Goal: Task Accomplishment & Management: Use online tool/utility

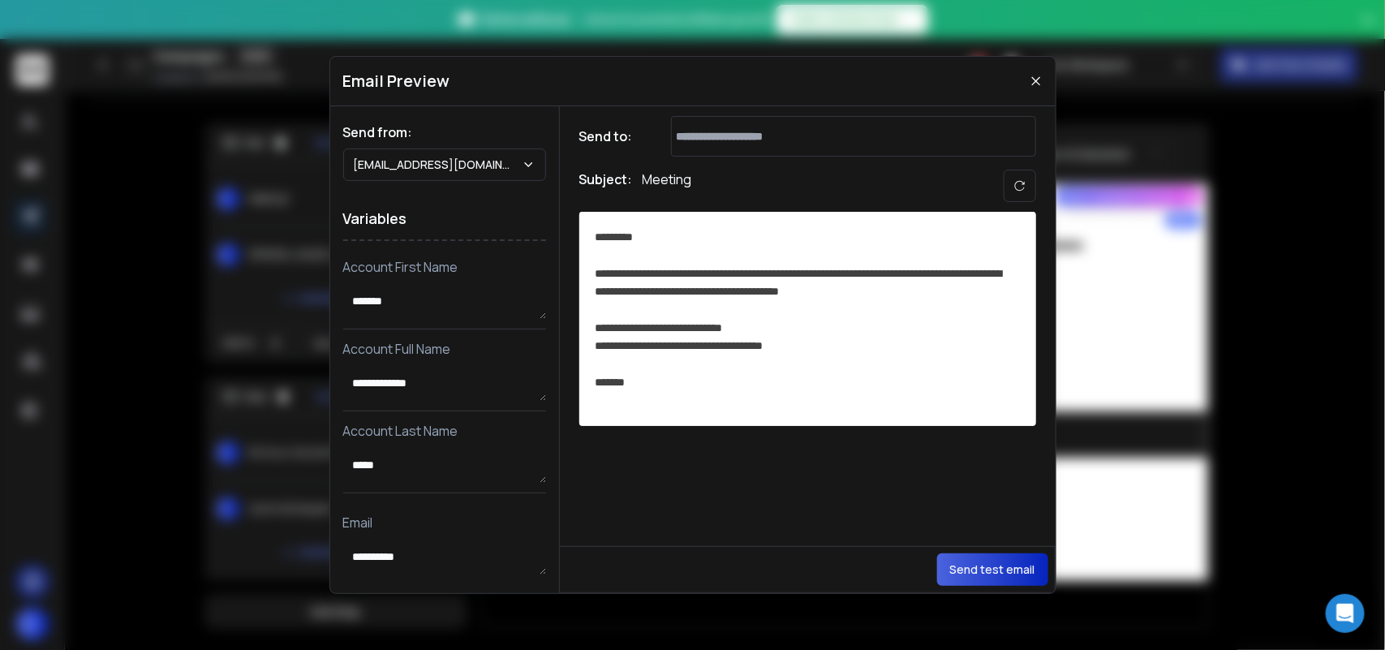
scroll to position [3092, 0]
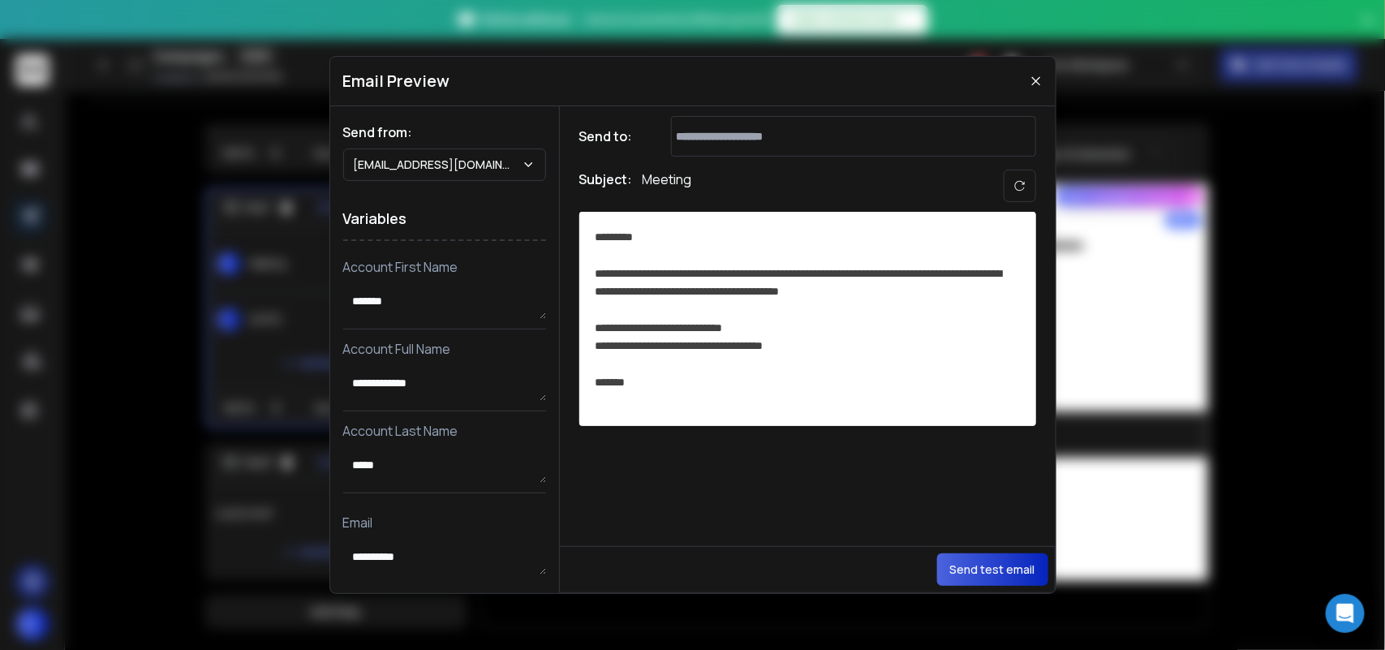
click at [476, 176] on button "[EMAIL_ADDRESS][DOMAIN_NAME]" at bounding box center [444, 165] width 203 height 32
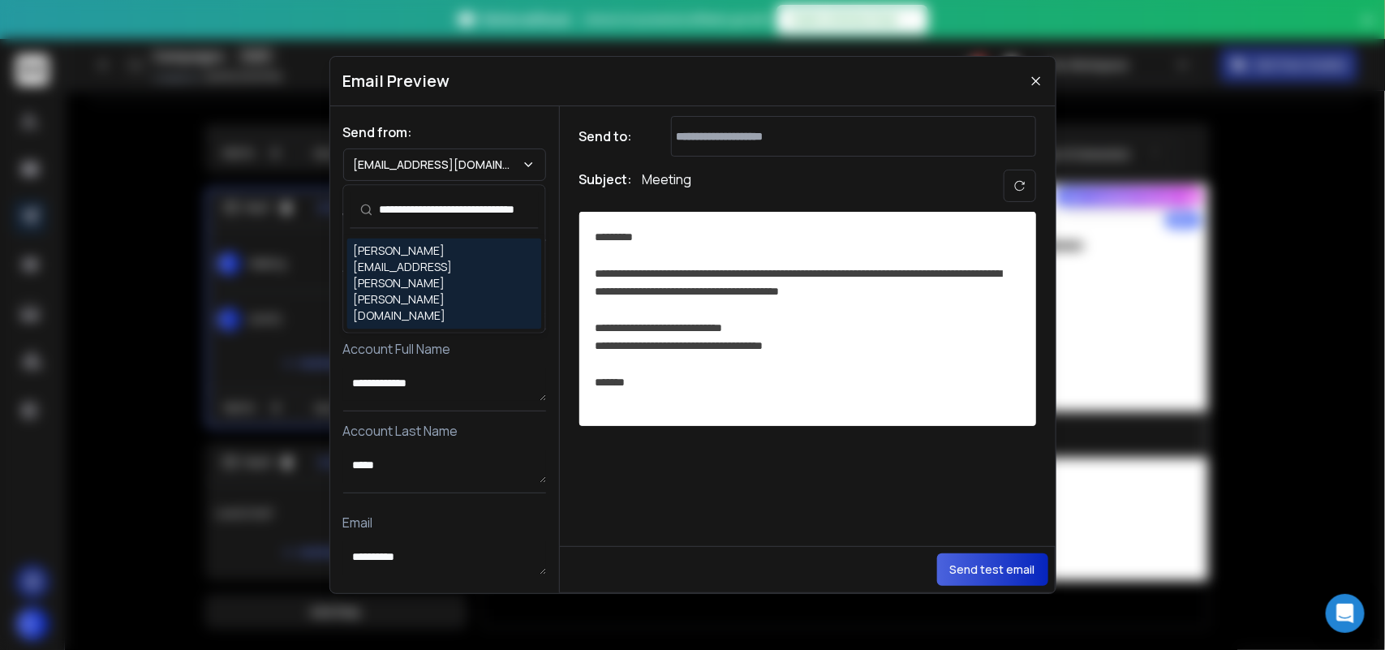
scroll to position [0, 30]
type input "**********"
click at [484, 167] on p "[EMAIL_ADDRESS][DOMAIN_NAME]" at bounding box center [438, 165] width 168 height 16
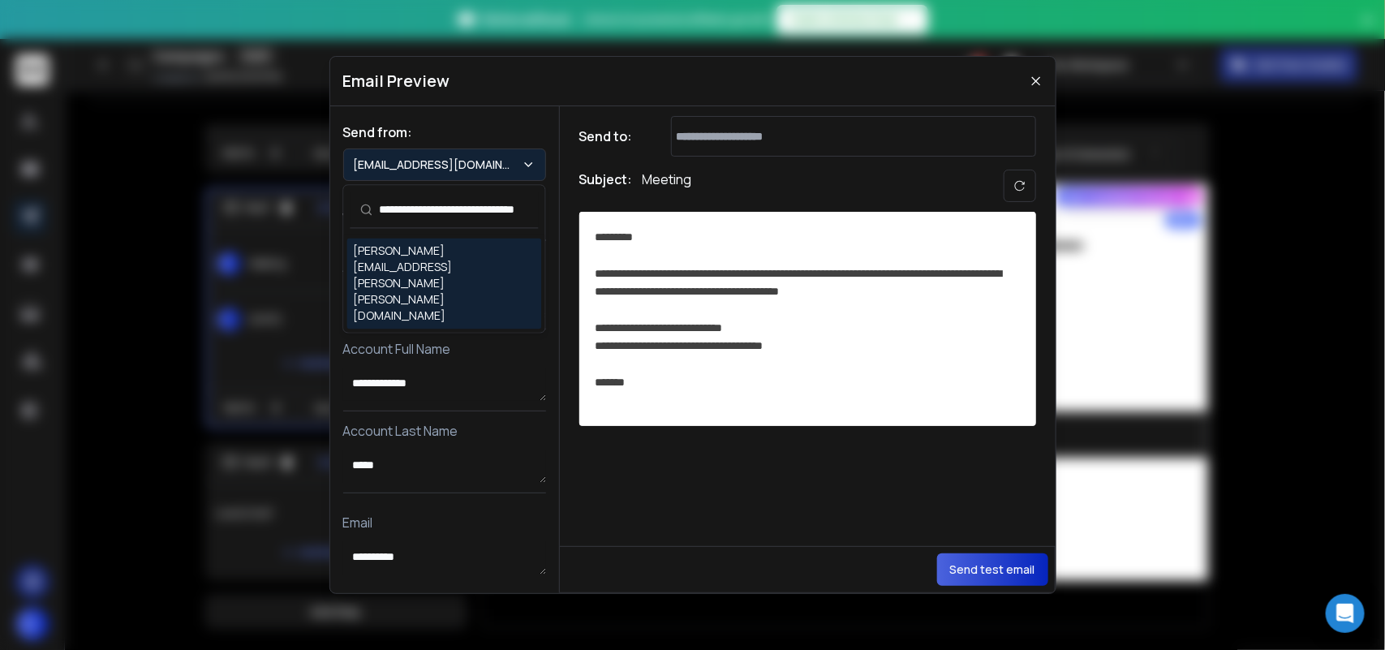
scroll to position [0, 30]
type input "**********"
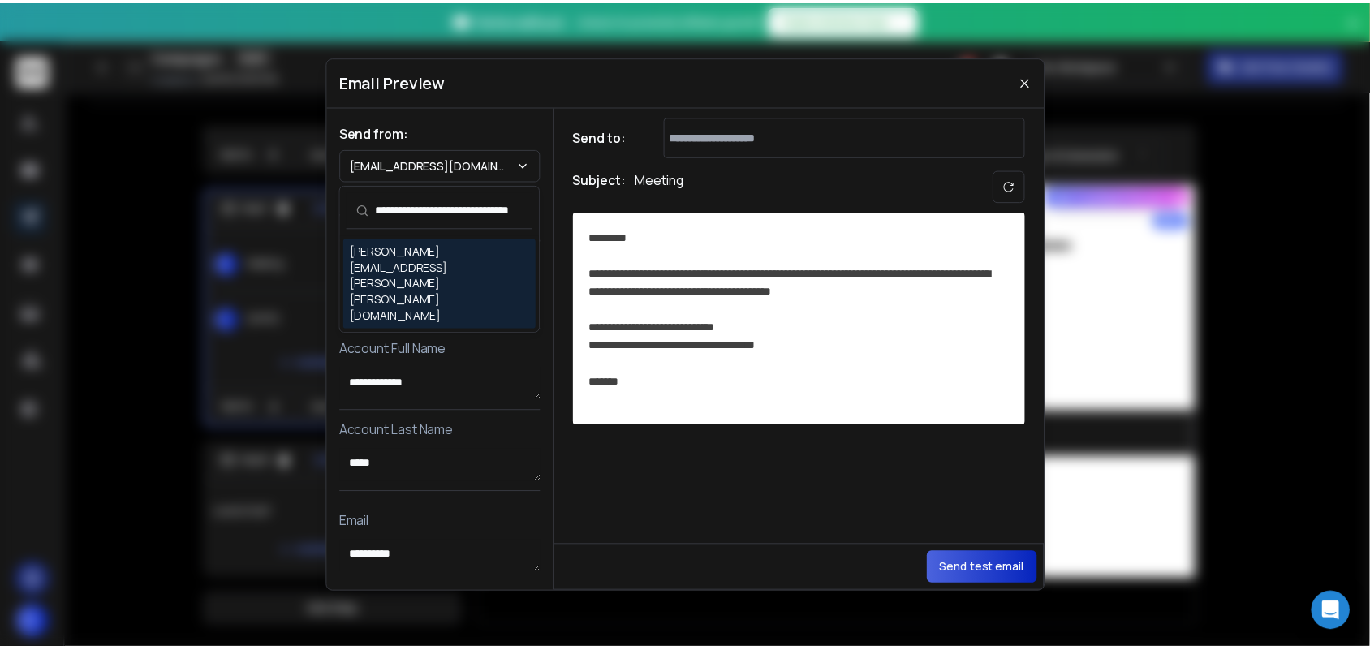
scroll to position [0, 0]
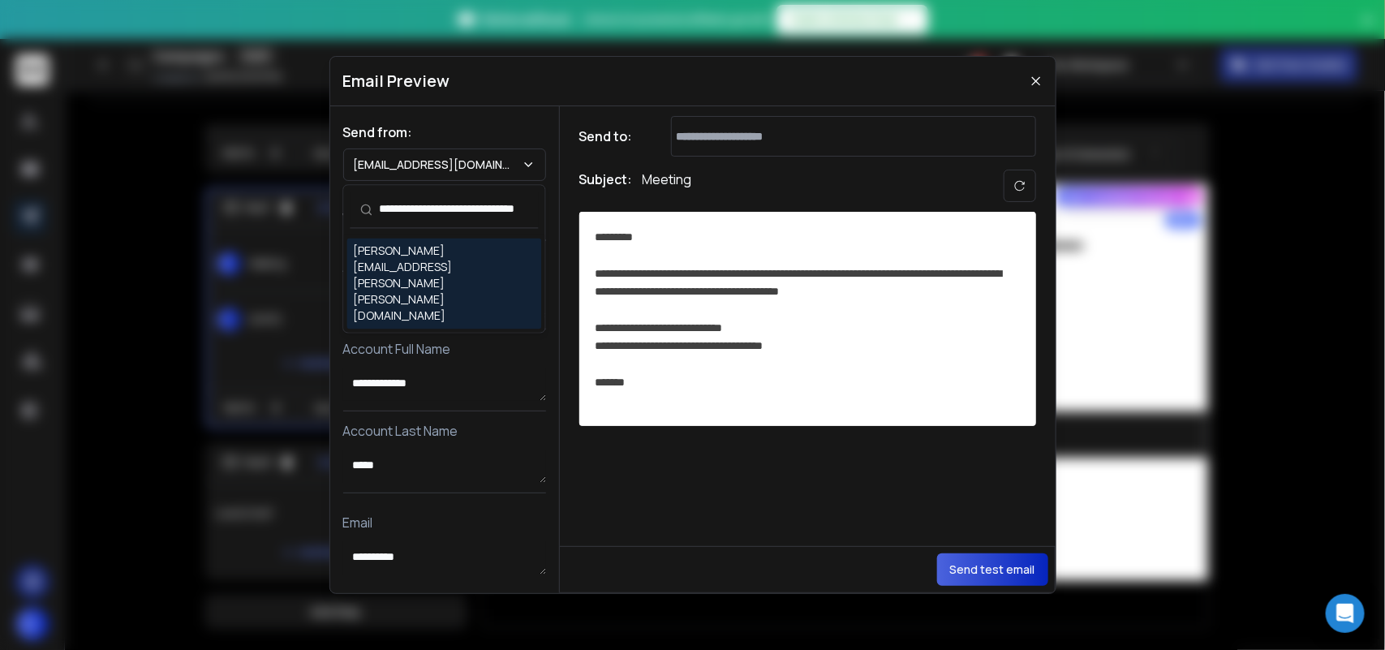
click at [469, 257] on div "[PERSON_NAME][EMAIL_ADDRESS][PERSON_NAME][PERSON_NAME][DOMAIN_NAME]" at bounding box center [445, 283] width 182 height 81
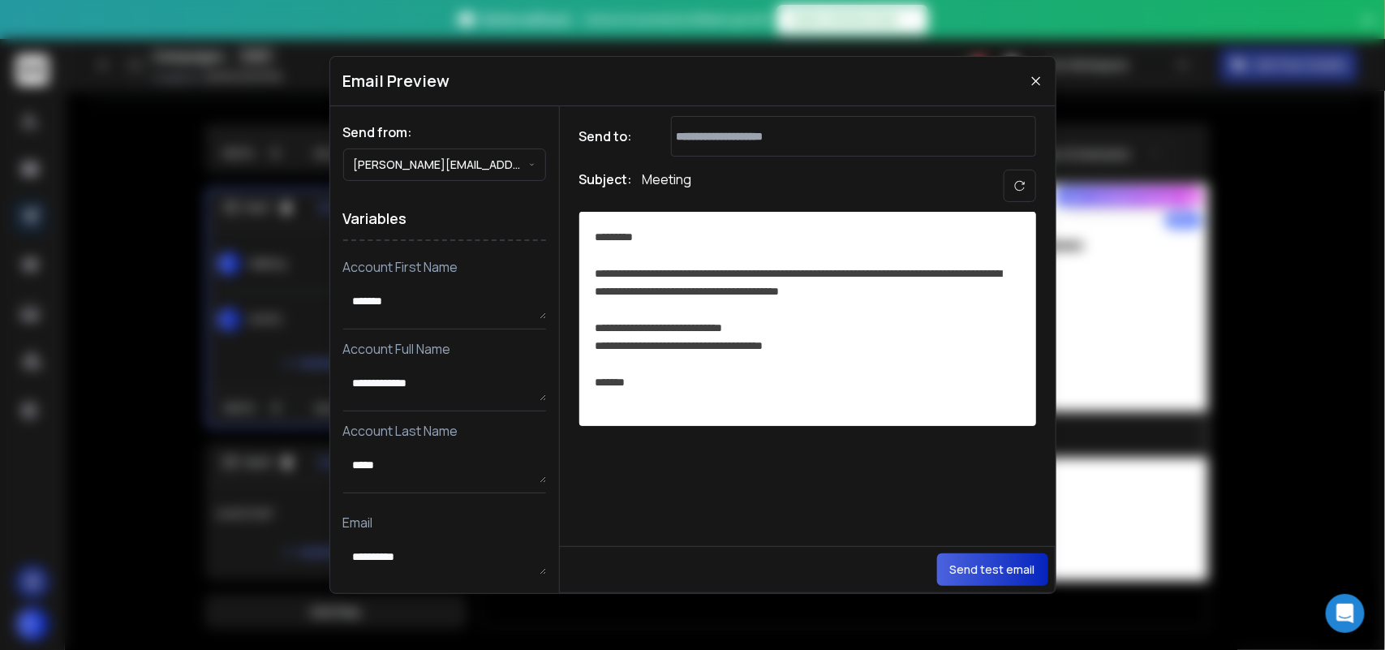
click at [1043, 84] on div "Email Preview" at bounding box center [693, 81] width 726 height 49
click at [1036, 79] on icon at bounding box center [1036, 81] width 13 height 13
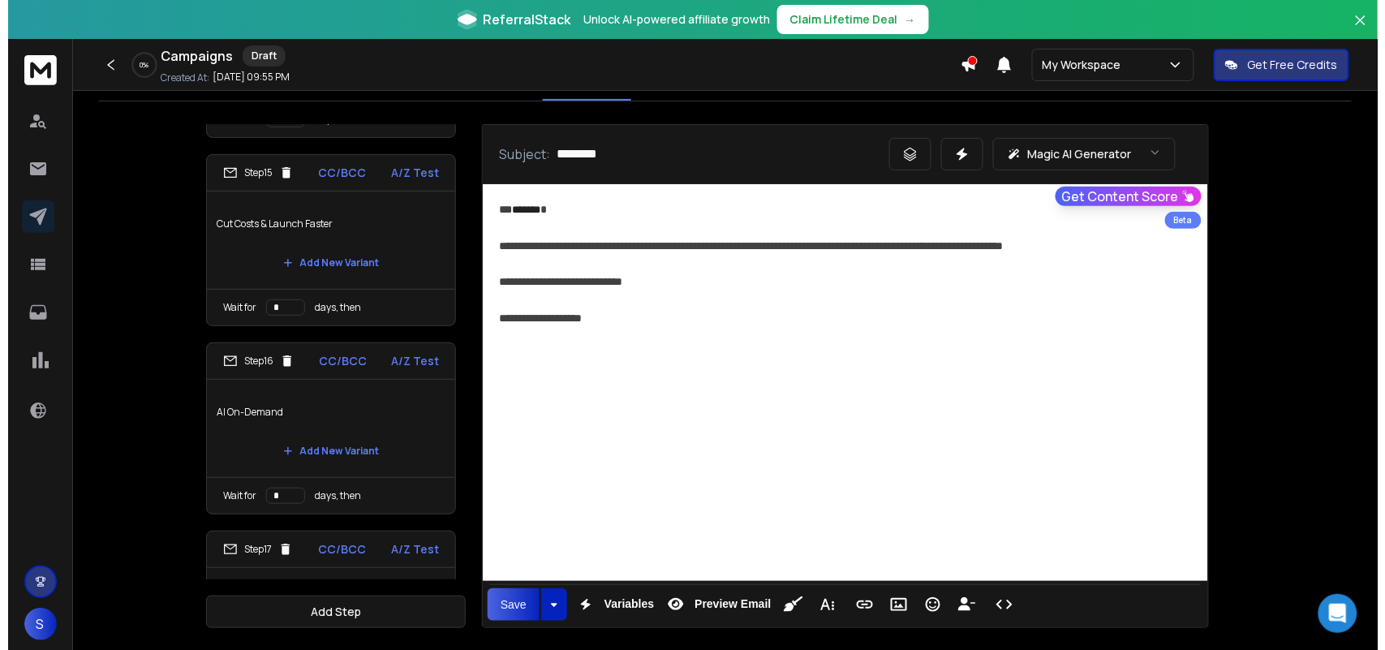
scroll to position [3092, 0]
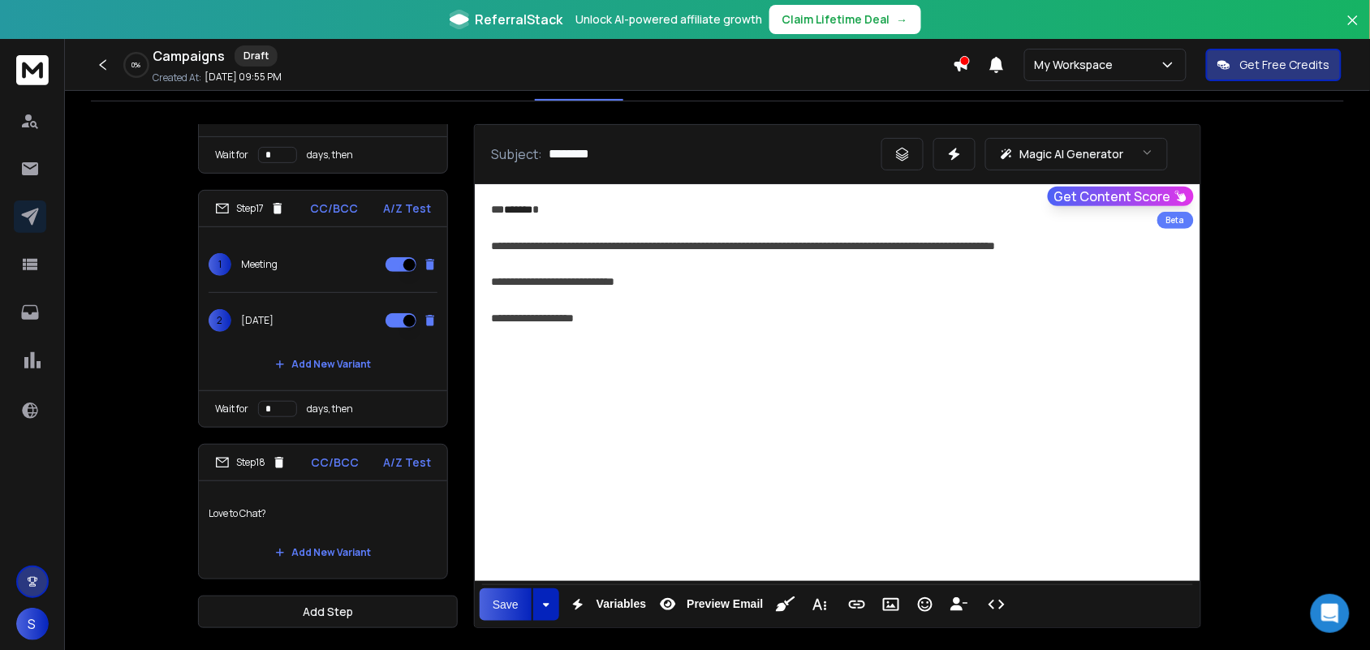
click at [322, 256] on div "1 Meeting" at bounding box center [323, 265] width 229 height 56
type input "*******"
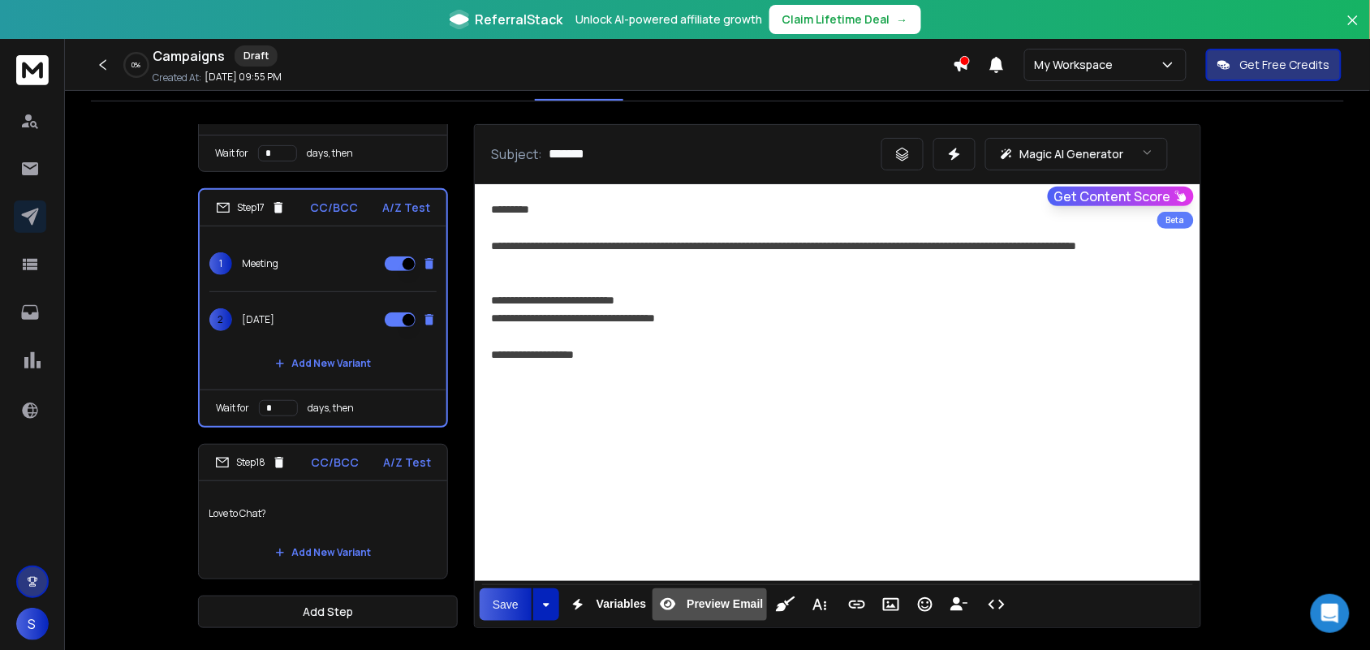
click at [708, 595] on div "Preview Email" at bounding box center [709, 604] width 114 height 27
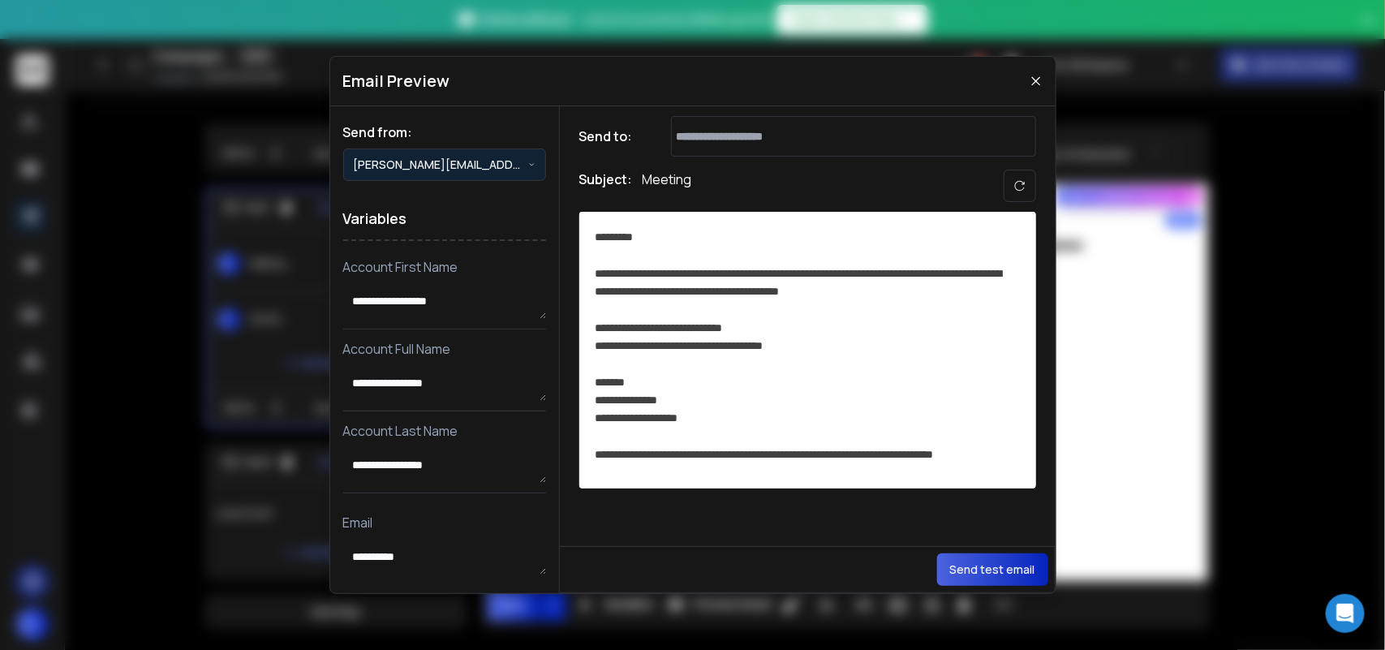
click at [496, 168] on p "Patricia.Bolton@qvo.solutions" at bounding box center [441, 165] width 174 height 16
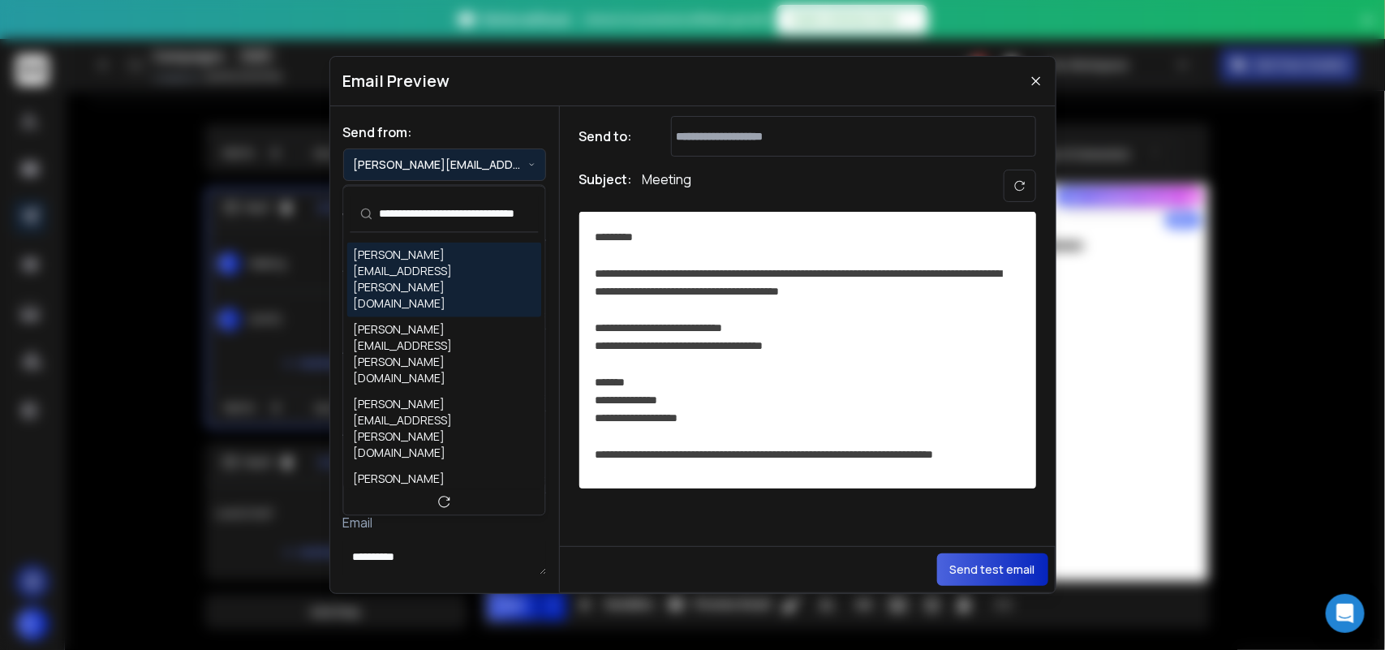
scroll to position [0, 30]
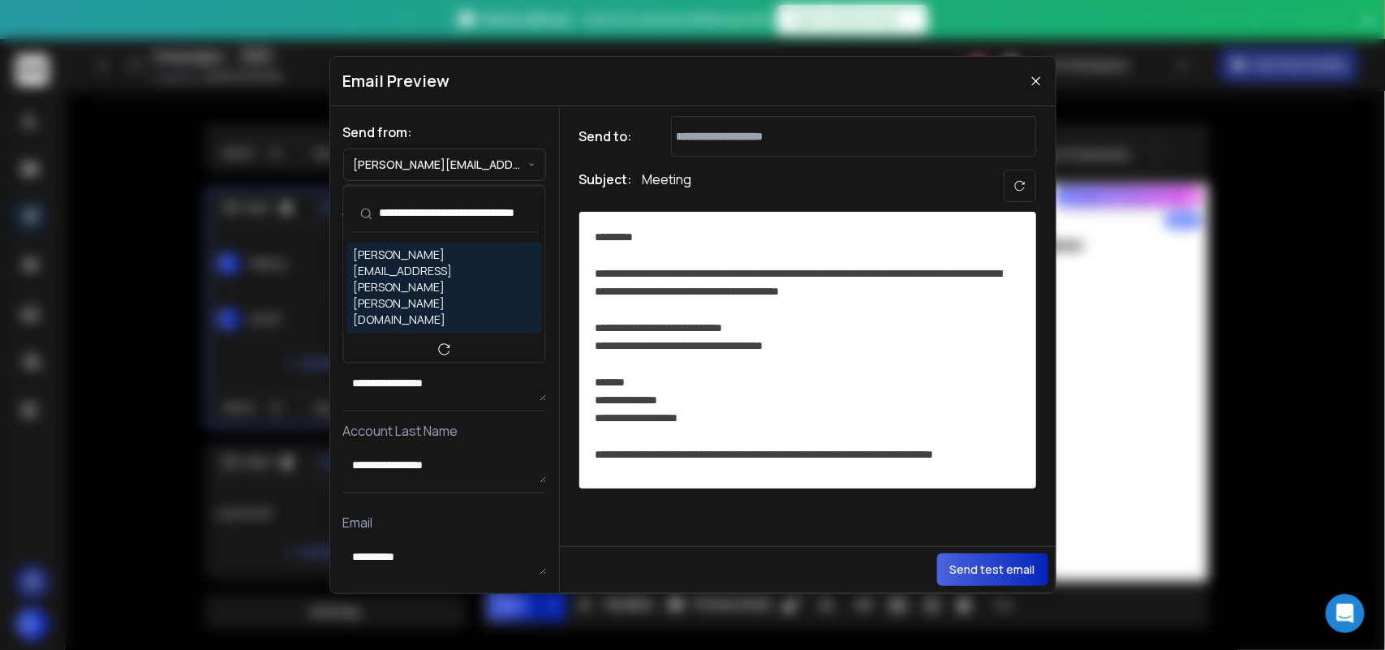
type input "**********"
click at [473, 248] on div "[PERSON_NAME][EMAIL_ADDRESS][PERSON_NAME][PERSON_NAME][DOMAIN_NAME]" at bounding box center [445, 283] width 182 height 81
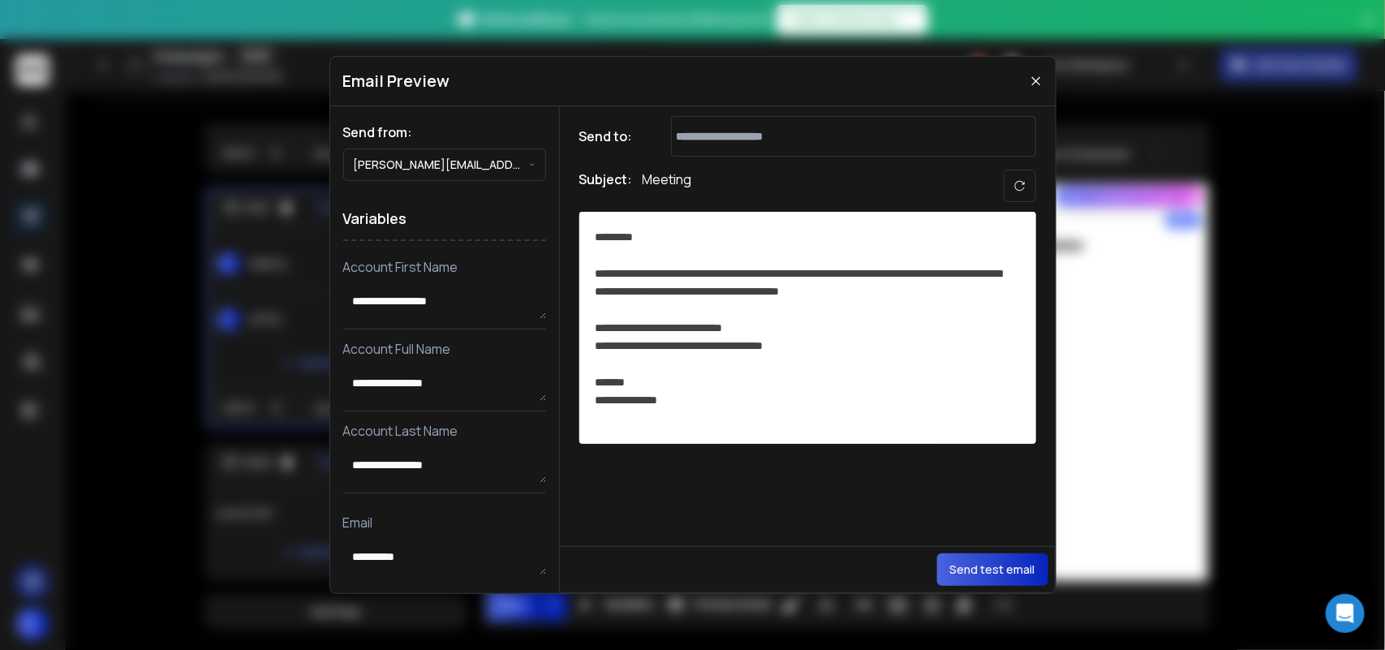
click at [747, 142] on input at bounding box center [854, 136] width 354 height 29
click at [1019, 570] on button "Send test email" at bounding box center [992, 569] width 111 height 32
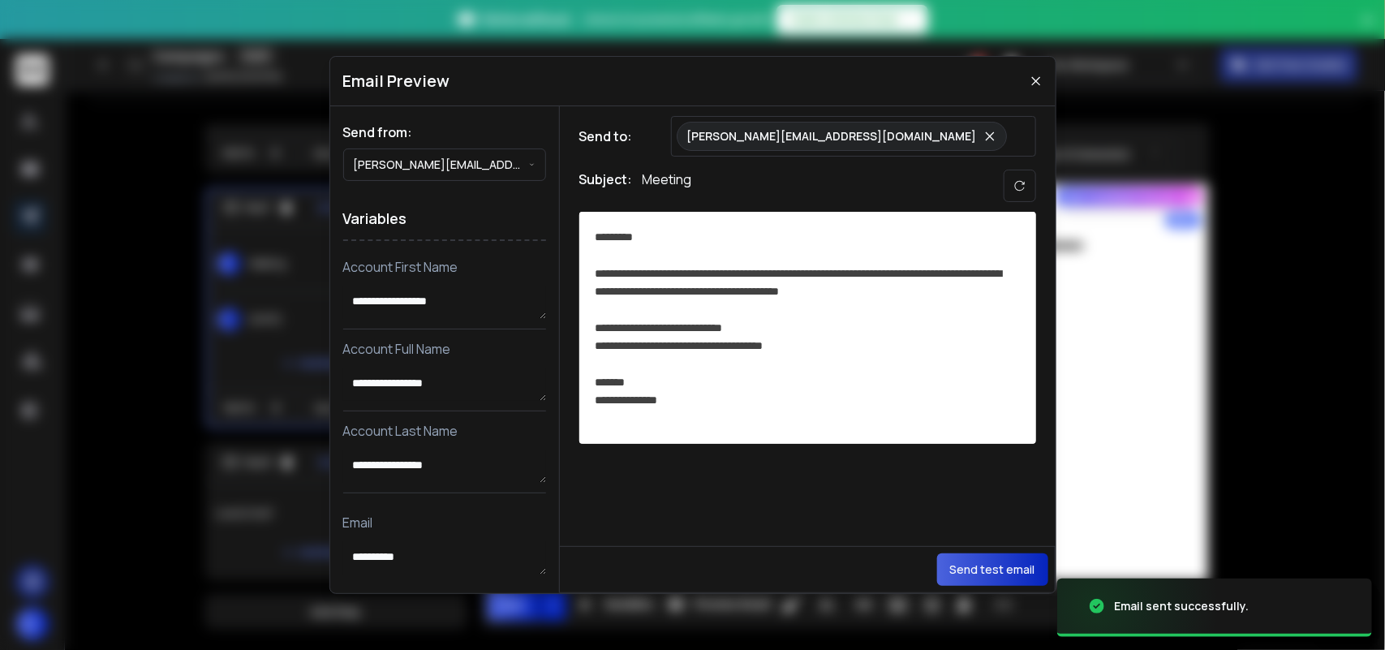
click at [984, 132] on icon at bounding box center [990, 136] width 13 height 13
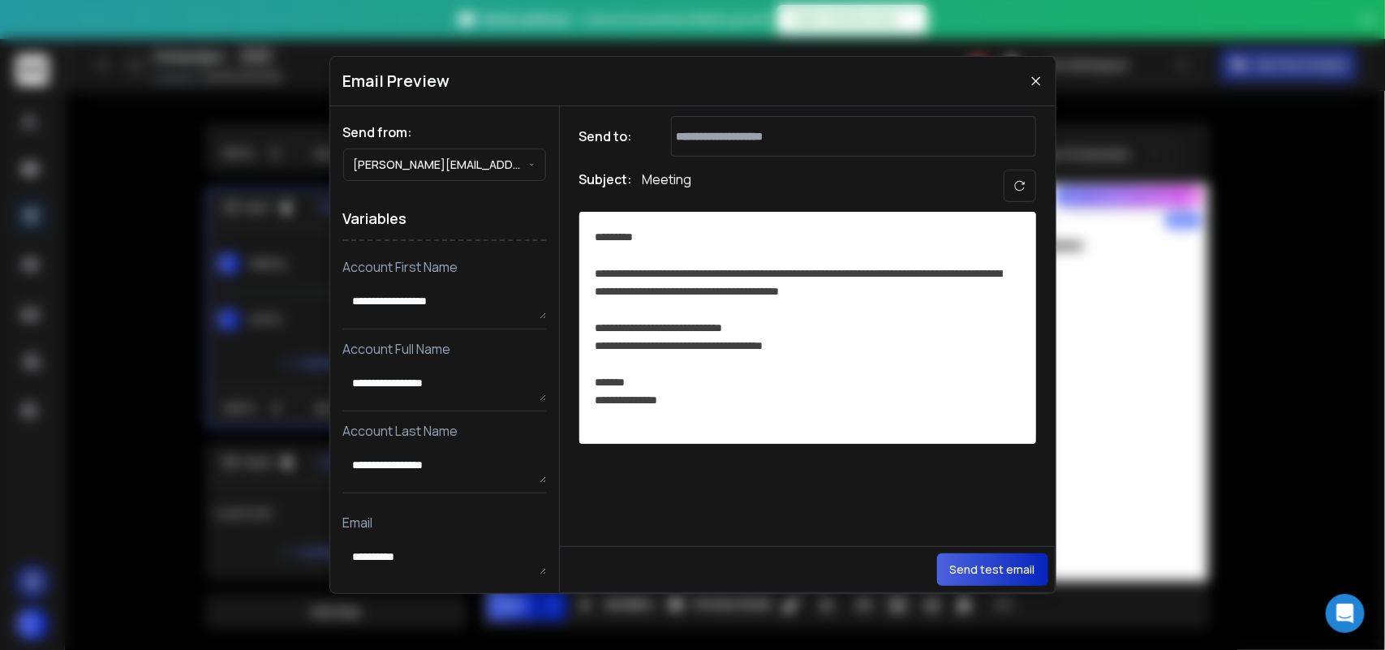
click at [826, 132] on input at bounding box center [854, 136] width 354 height 29
click at [1004, 562] on button "Send test email" at bounding box center [992, 569] width 111 height 32
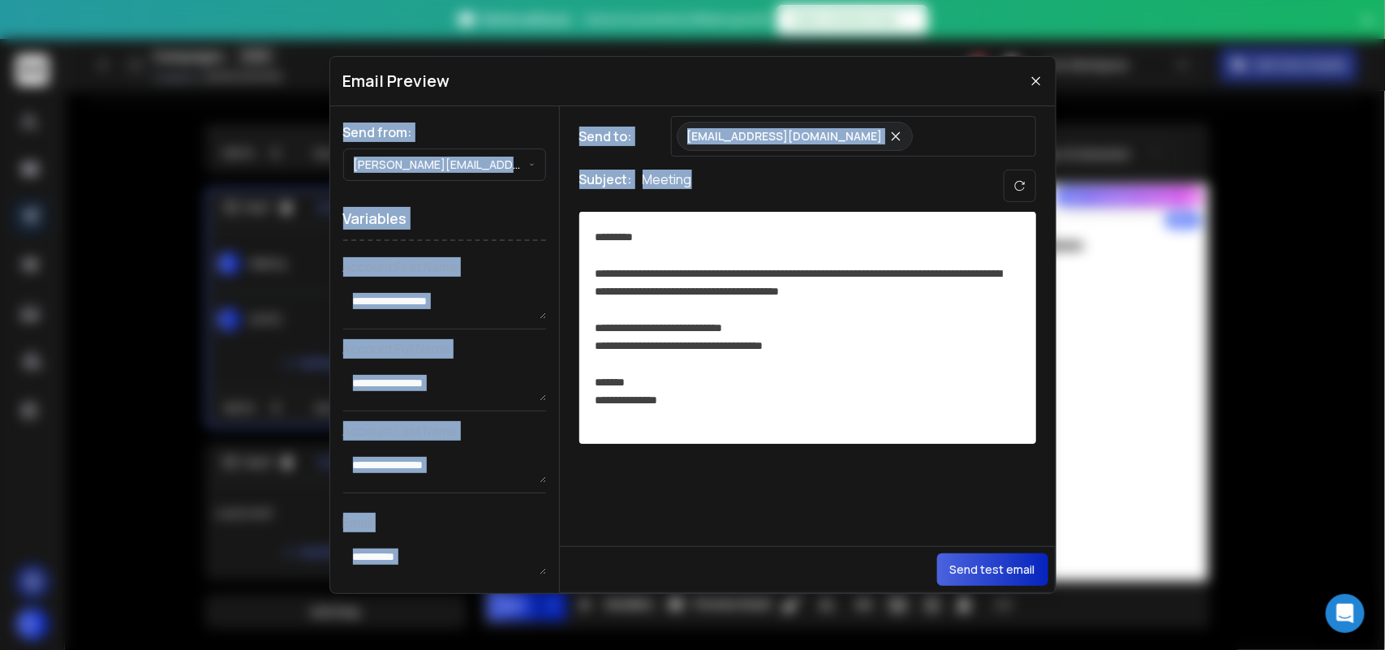
drag, startPoint x: 721, startPoint y: 164, endPoint x: 781, endPoint y: 6, distance: 169.3
click at [747, 84] on div "**********" at bounding box center [692, 325] width 727 height 538
click at [799, 128] on div "indy@cryptotag.io" at bounding box center [795, 136] width 236 height 29
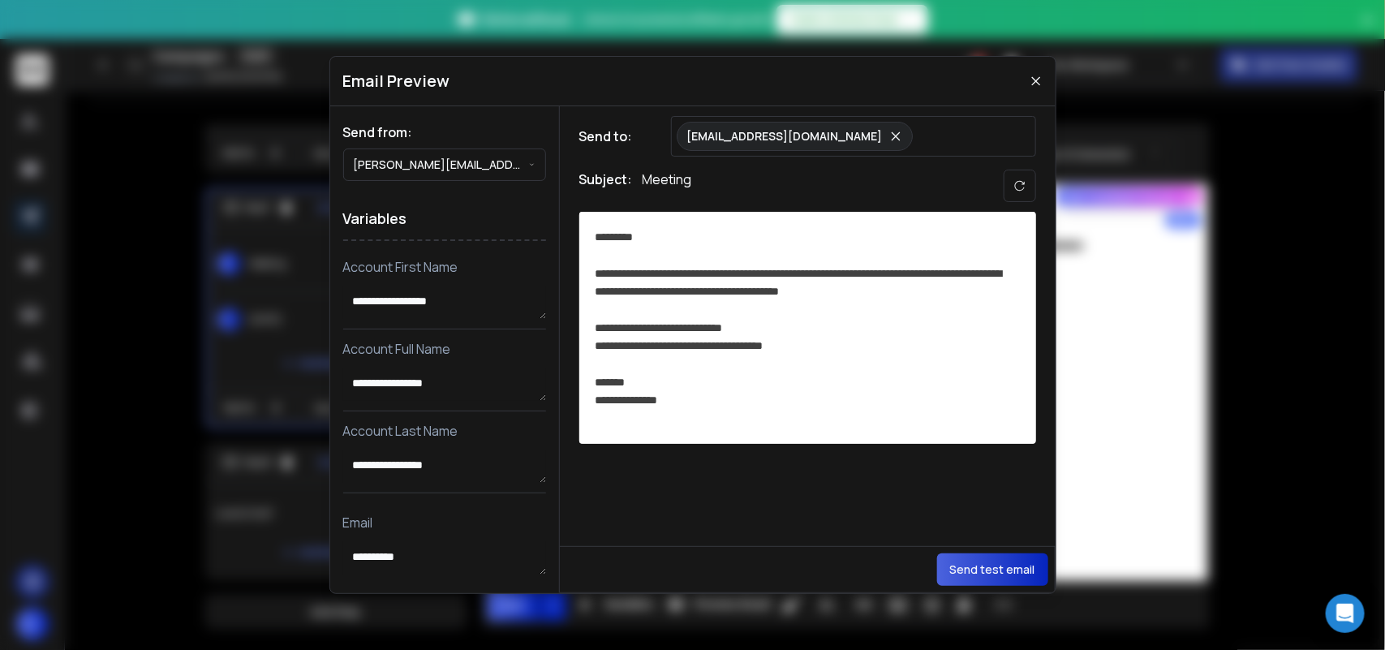
click at [889, 132] on icon at bounding box center [895, 136] width 13 height 13
click at [799, 132] on input at bounding box center [854, 136] width 354 height 29
drag, startPoint x: 974, startPoint y: 571, endPoint x: 963, endPoint y: 566, distance: 12.1
click at [971, 574] on button "Send test email" at bounding box center [992, 569] width 111 height 32
click at [1078, 138] on icon at bounding box center [1084, 136] width 13 height 13
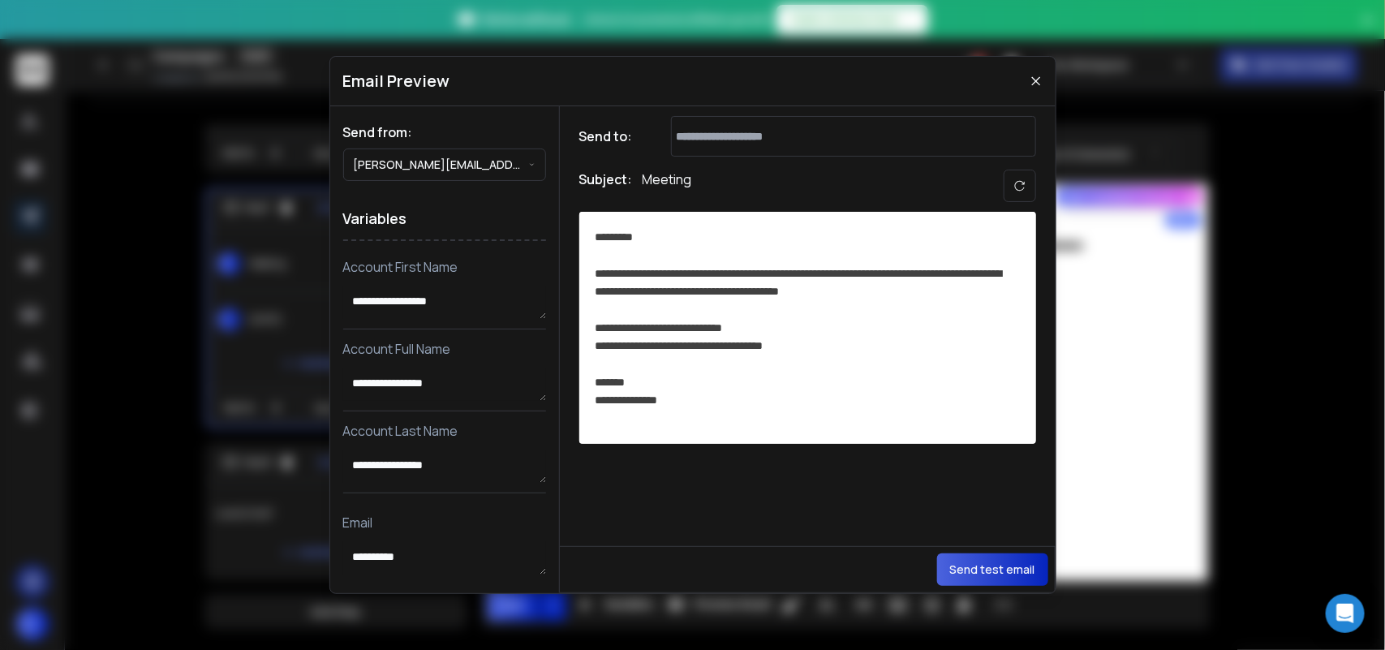
click at [829, 140] on input at bounding box center [854, 136] width 354 height 29
drag, startPoint x: 1006, startPoint y: 566, endPoint x: 952, endPoint y: 395, distance: 179.7
click at [1003, 566] on button "Send test email" at bounding box center [992, 569] width 111 height 32
click at [1078, 135] on icon at bounding box center [1084, 136] width 13 height 13
click at [845, 135] on input at bounding box center [854, 136] width 354 height 29
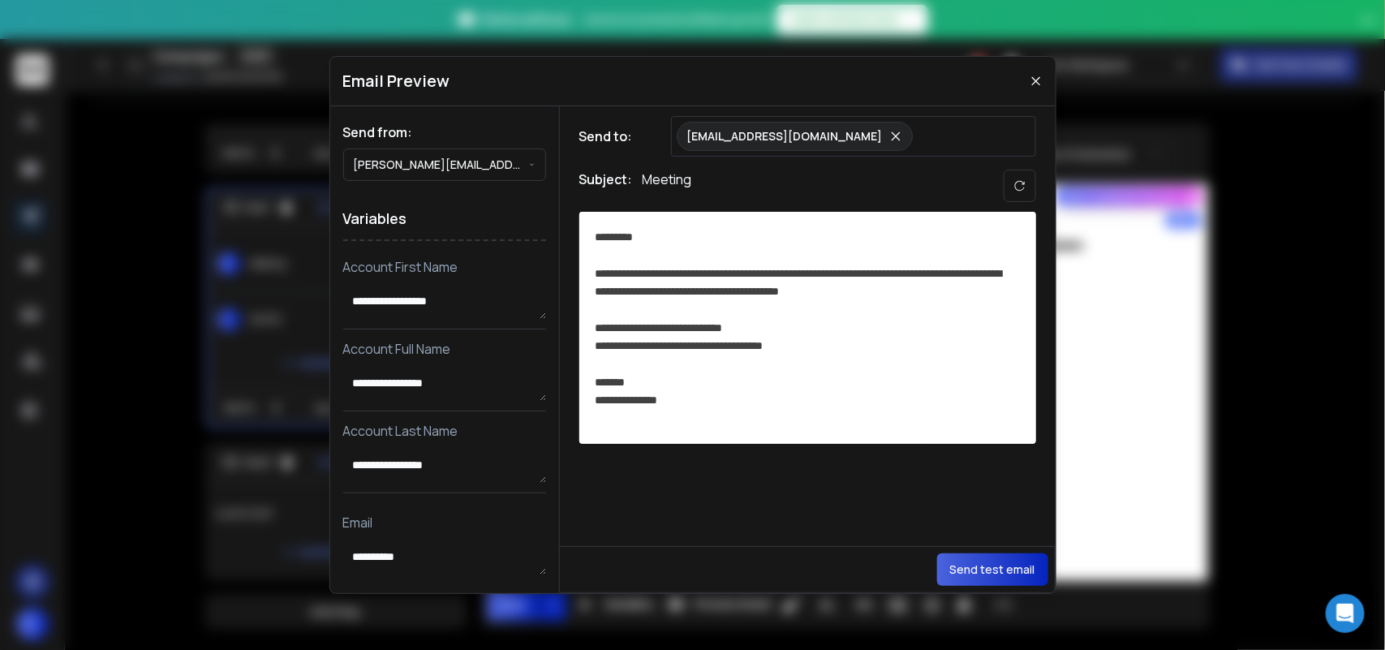
drag, startPoint x: 983, startPoint y: 566, endPoint x: 983, endPoint y: 557, distance: 8.9
click at [983, 566] on button "Send test email" at bounding box center [992, 569] width 111 height 32
click at [889, 132] on icon at bounding box center [895, 136] width 13 height 13
click at [833, 132] on input at bounding box center [854, 136] width 354 height 29
drag, startPoint x: 967, startPoint y: 562, endPoint x: 935, endPoint y: 454, distance: 111.9
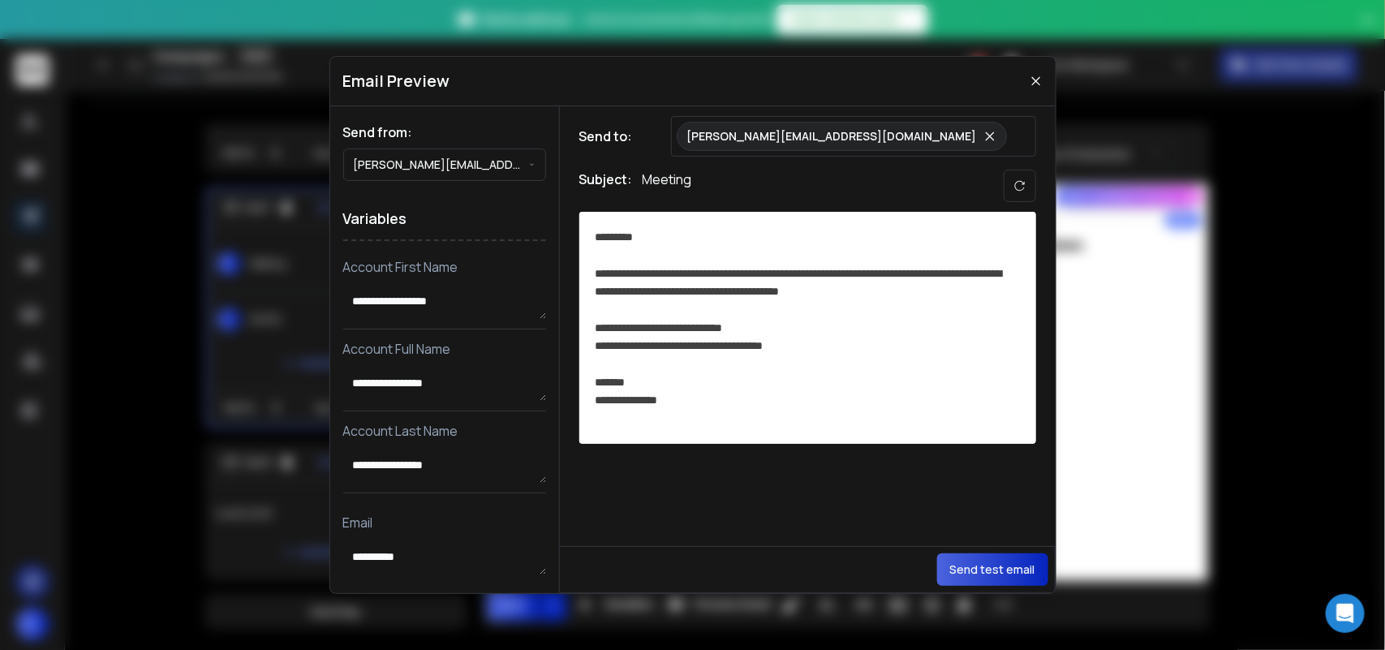
click at [967, 565] on button "Send test email" at bounding box center [992, 569] width 111 height 32
click at [985, 136] on icon at bounding box center [989, 136] width 9 height 9
drag, startPoint x: 995, startPoint y: 570, endPoint x: 942, endPoint y: 485, distance: 100.2
click at [992, 568] on button "Send test email" at bounding box center [992, 569] width 111 height 32
click at [889, 135] on icon at bounding box center [895, 136] width 13 height 13
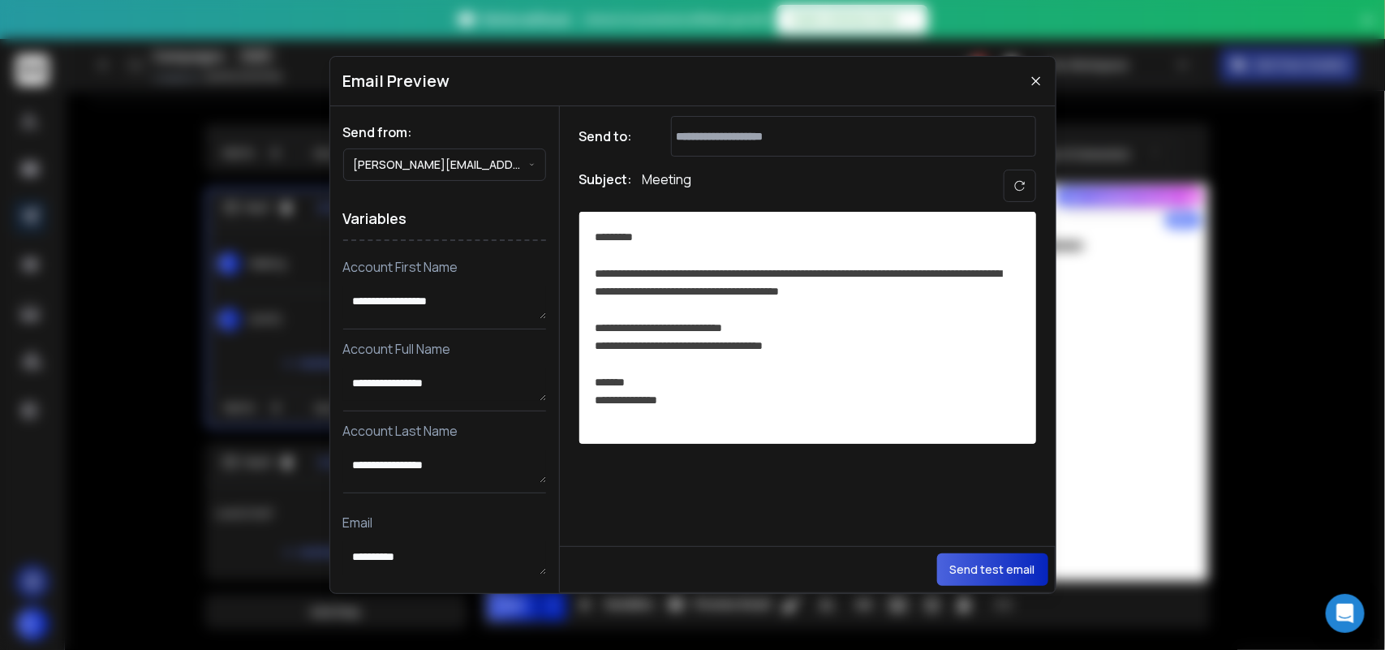
click at [842, 135] on input at bounding box center [854, 136] width 354 height 29
click at [980, 568] on button "Send test email" at bounding box center [992, 569] width 111 height 32
click at [889, 130] on icon at bounding box center [895, 136] width 13 height 13
click at [836, 139] on input at bounding box center [854, 136] width 354 height 29
drag, startPoint x: 987, startPoint y: 549, endPoint x: 983, endPoint y: 566, distance: 17.5
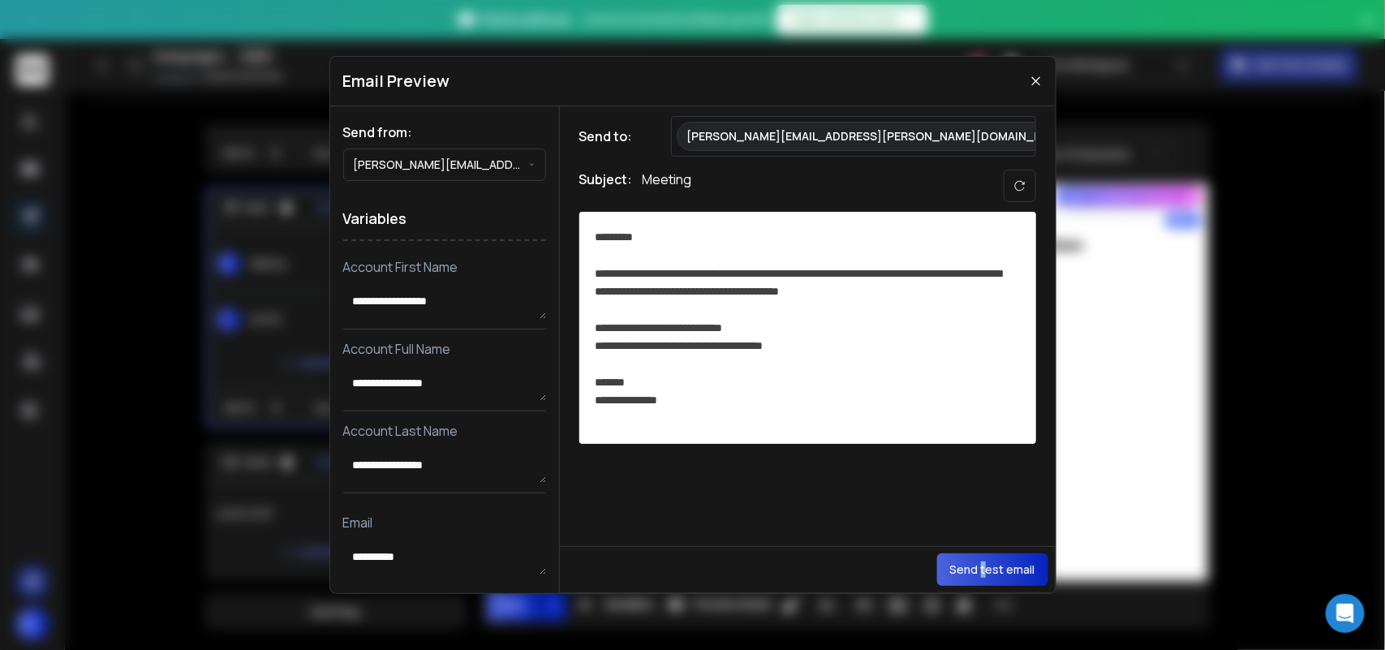
click at [983, 566] on div "Send test email" at bounding box center [808, 569] width 496 height 47
drag, startPoint x: 983, startPoint y: 566, endPoint x: 972, endPoint y: 552, distance: 17.4
click at [980, 566] on button "Send test email" at bounding box center [992, 569] width 111 height 32
click at [1078, 136] on icon at bounding box center [1084, 136] width 13 height 13
click at [857, 136] on input at bounding box center [854, 136] width 354 height 29
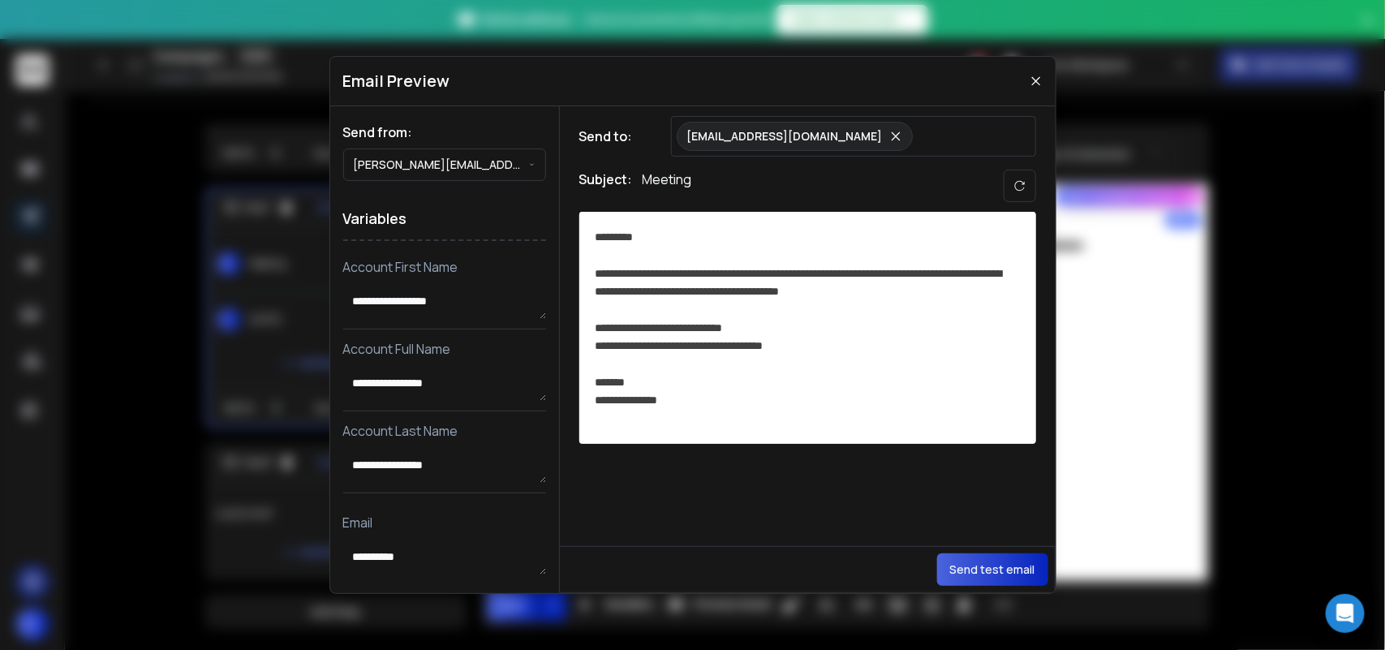
click at [1005, 576] on button "Send test email" at bounding box center [992, 569] width 111 height 32
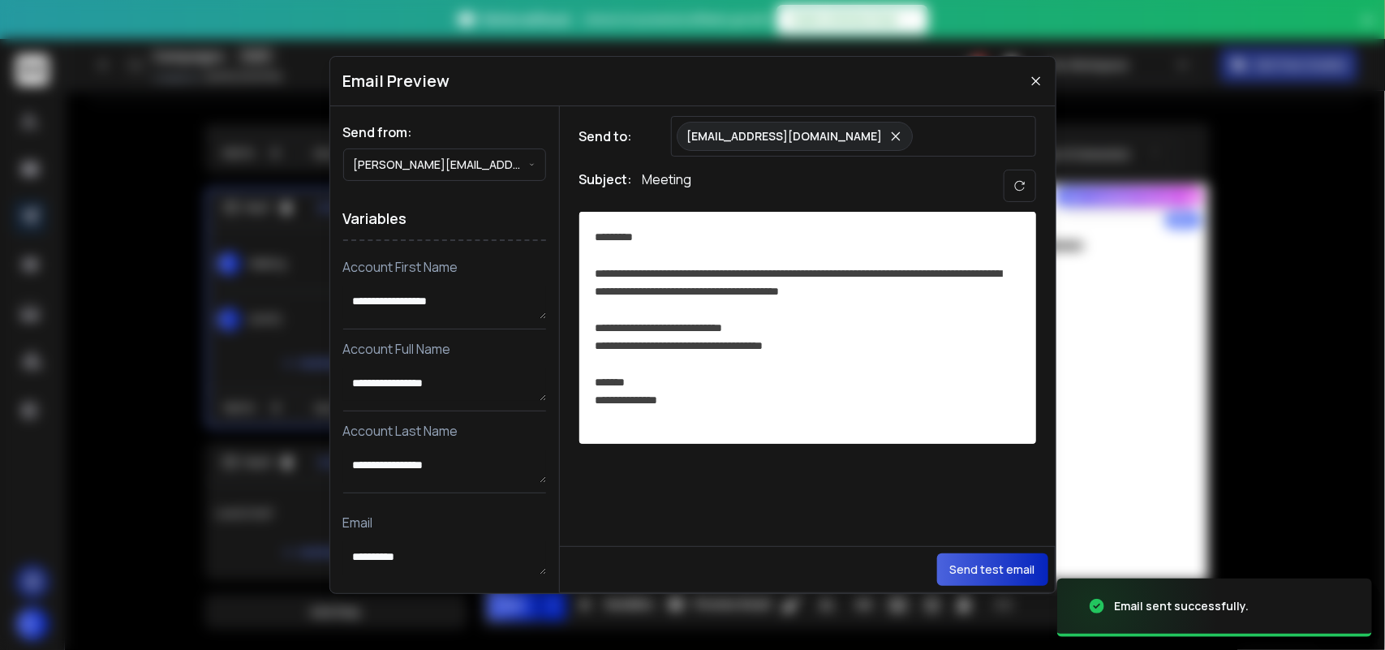
click at [889, 135] on icon at bounding box center [895, 136] width 13 height 13
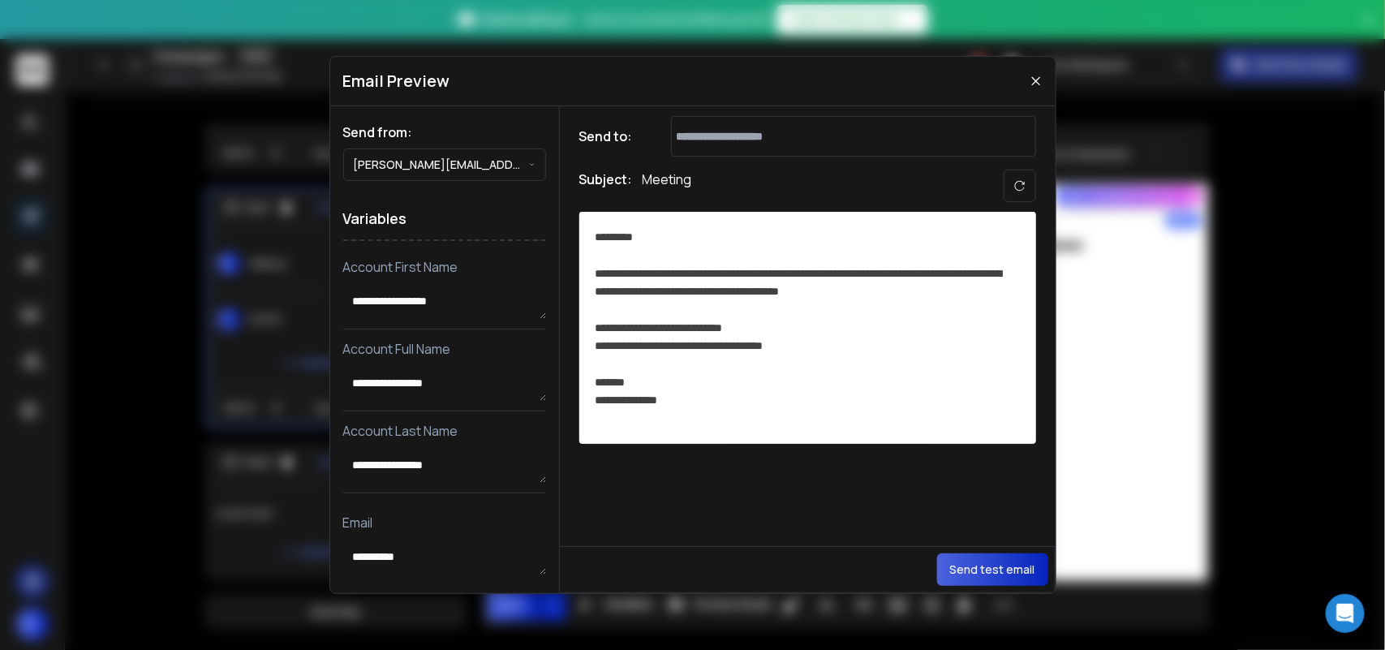
click at [804, 130] on input at bounding box center [854, 136] width 354 height 29
click at [987, 574] on button "Send test email" at bounding box center [992, 569] width 111 height 32
click at [889, 130] on icon at bounding box center [895, 136] width 13 height 13
click at [810, 136] on input at bounding box center [854, 136] width 354 height 29
drag, startPoint x: 995, startPoint y: 570, endPoint x: 889, endPoint y: 342, distance: 250.5
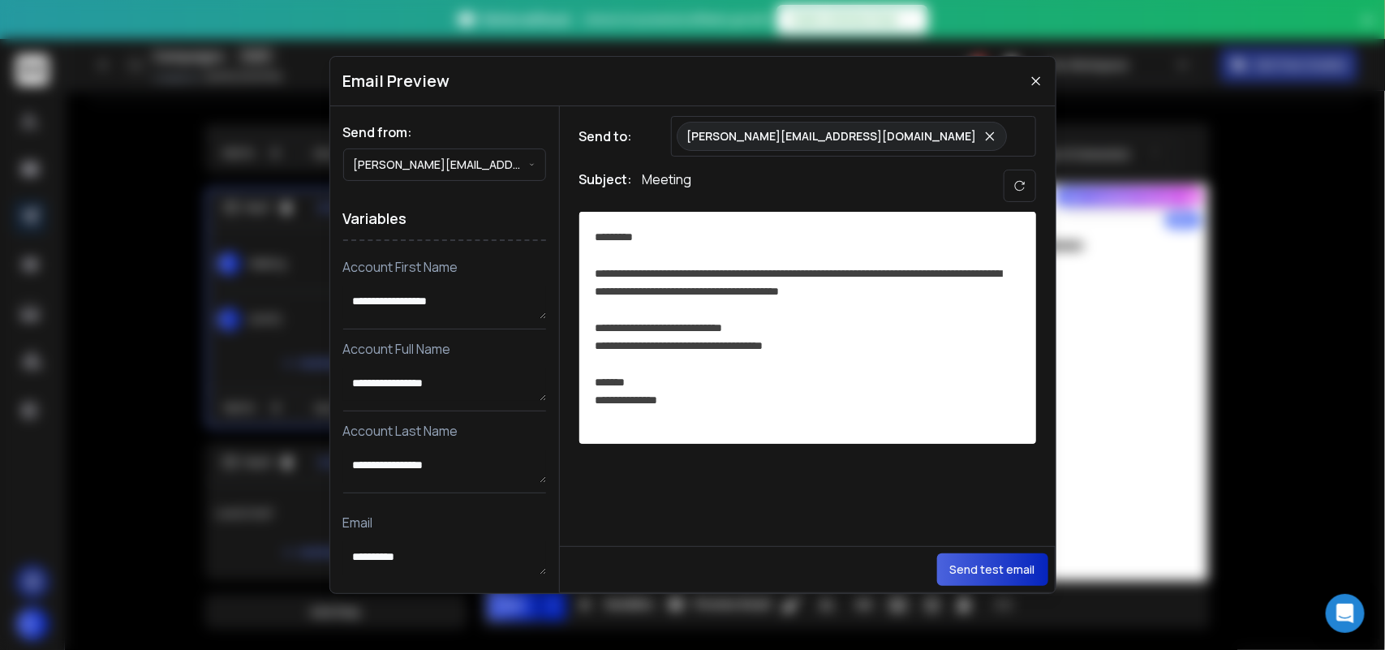
click at [983, 546] on div "Send test email" at bounding box center [808, 569] width 496 height 47
click at [984, 568] on button "Send test email" at bounding box center [992, 569] width 111 height 32
click at [984, 131] on icon at bounding box center [990, 136] width 13 height 13
click at [813, 131] on div at bounding box center [853, 136] width 365 height 41
click at [978, 572] on button "Send test email" at bounding box center [992, 569] width 111 height 32
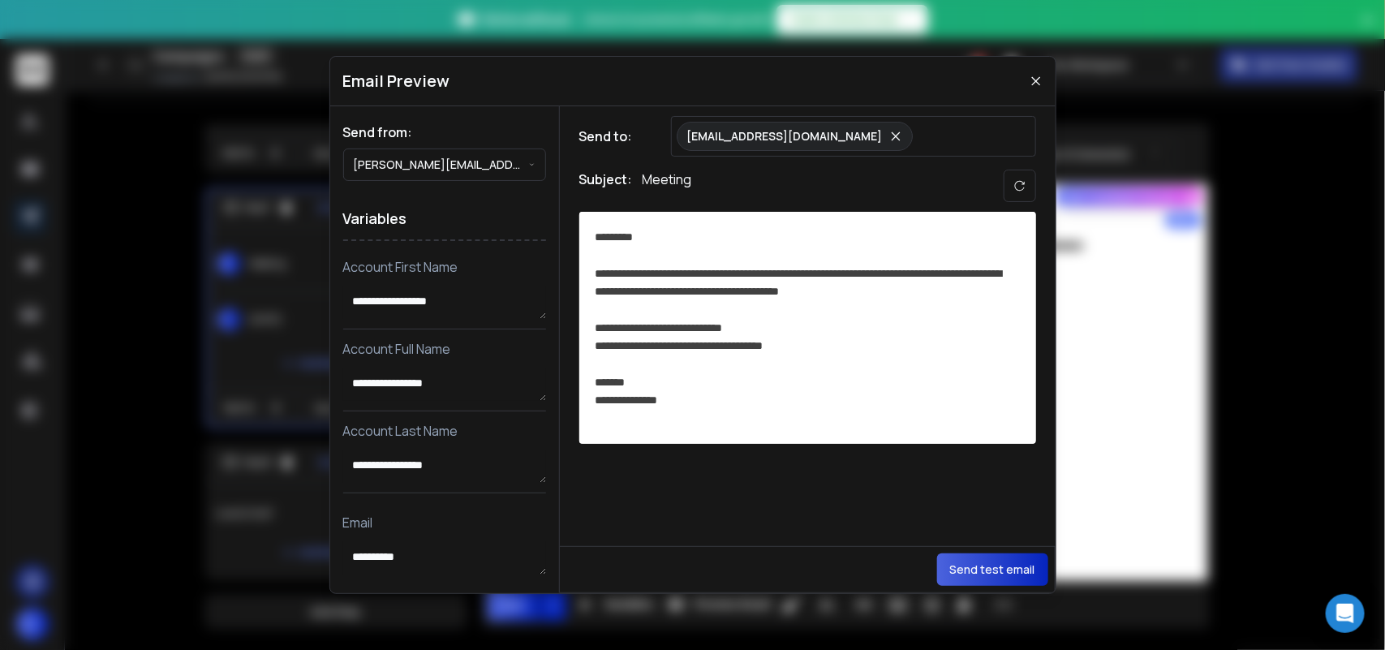
click at [816, 147] on div "marcin@tamburyn.eu" at bounding box center [795, 136] width 236 height 29
click at [889, 131] on icon at bounding box center [895, 136] width 13 height 13
click at [812, 140] on input at bounding box center [854, 136] width 354 height 29
drag, startPoint x: 979, startPoint y: 549, endPoint x: 971, endPoint y: 549, distance: 8.2
click at [971, 549] on div "Send test email" at bounding box center [808, 569] width 496 height 47
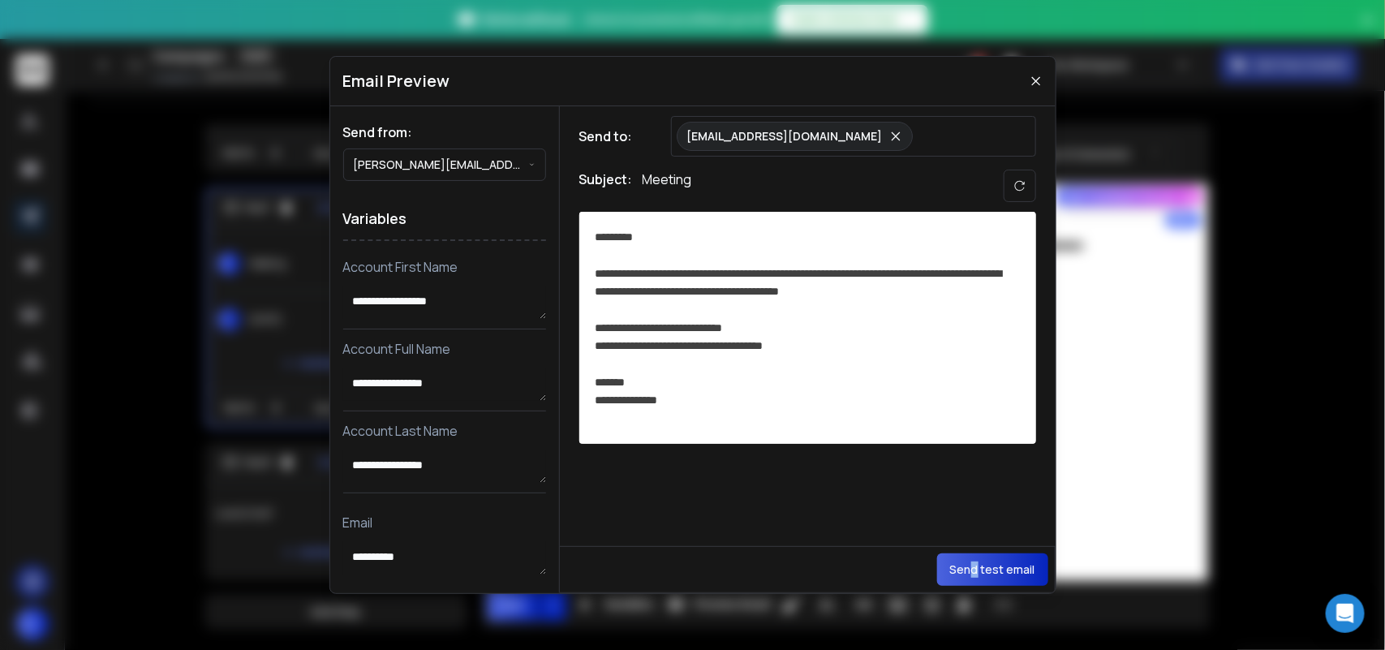
click at [968, 570] on button "Send test email" at bounding box center [992, 569] width 111 height 32
drag, startPoint x: 856, startPoint y: 0, endPoint x: 764, endPoint y: 23, distance: 94.5
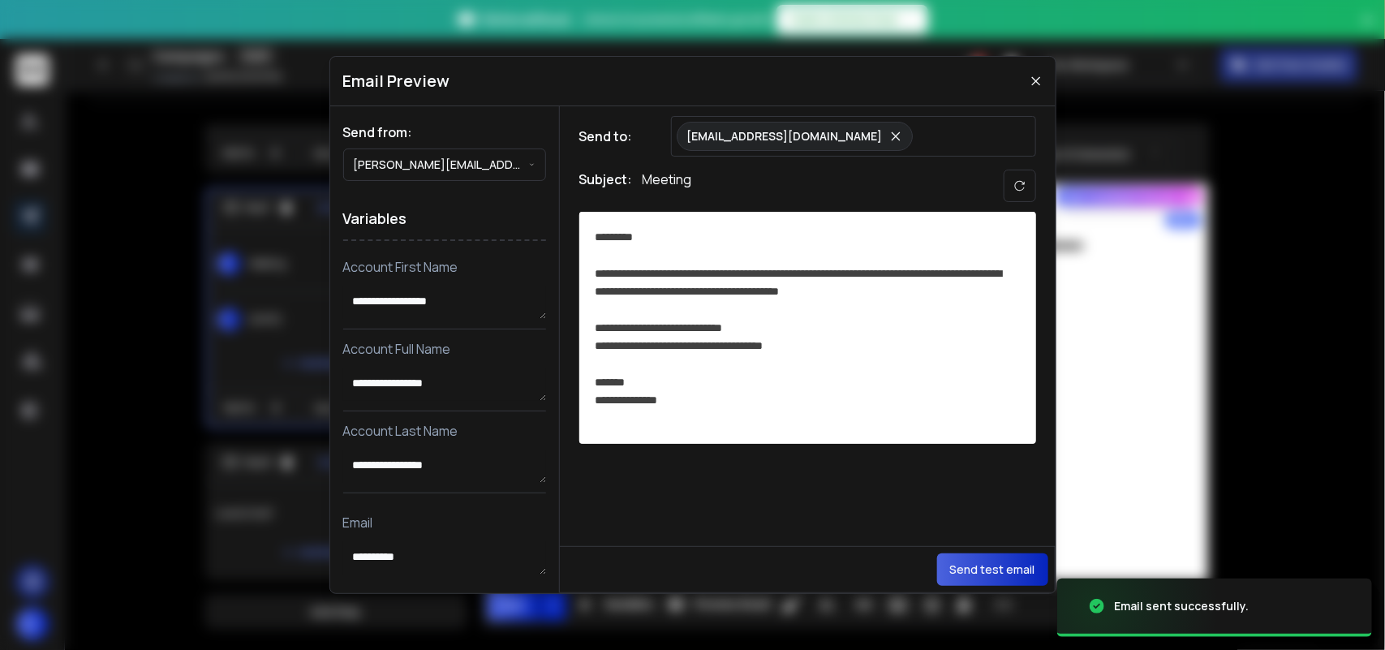
click at [889, 132] on icon at bounding box center [895, 136] width 13 height 13
click at [821, 132] on input at bounding box center [854, 136] width 354 height 29
type input "*"
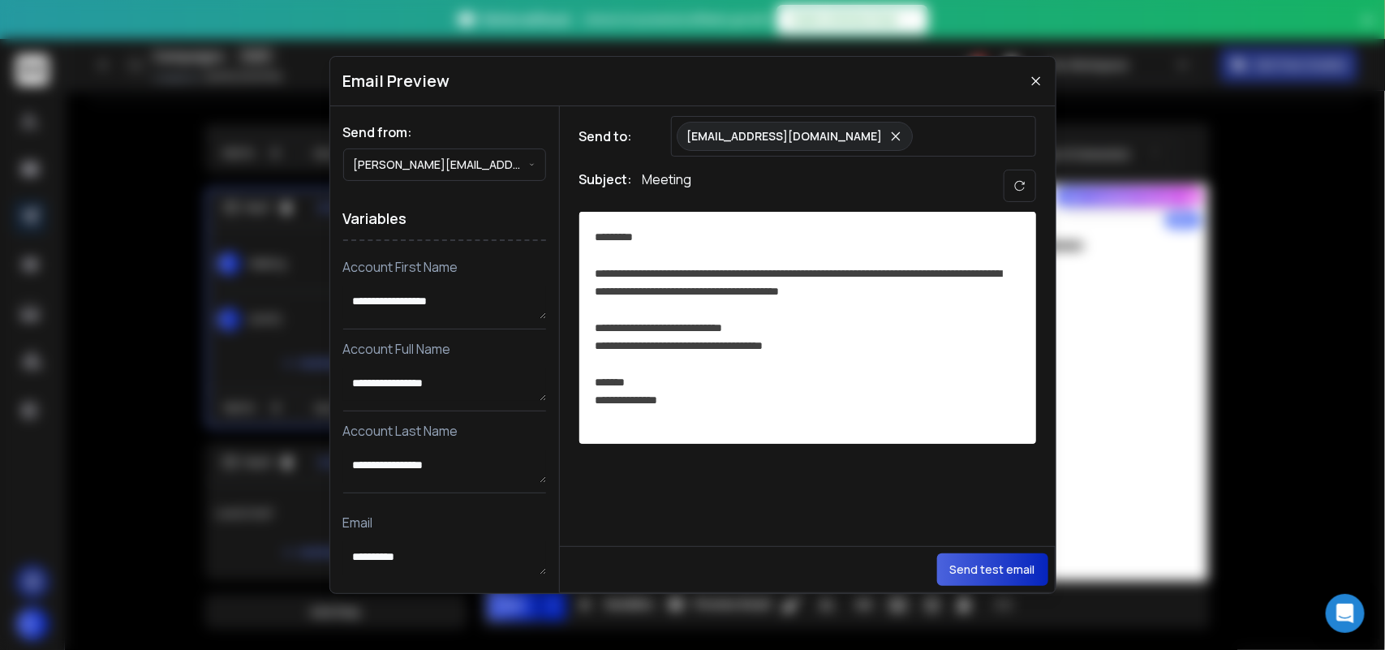
drag, startPoint x: 1006, startPoint y: 560, endPoint x: 956, endPoint y: 507, distance: 72.9
click at [997, 548] on div "Send test email" at bounding box center [808, 569] width 496 height 47
click at [950, 557] on button "Send test email" at bounding box center [992, 569] width 111 height 32
click at [889, 135] on icon at bounding box center [895, 136] width 13 height 13
click at [767, 138] on input at bounding box center [854, 136] width 354 height 29
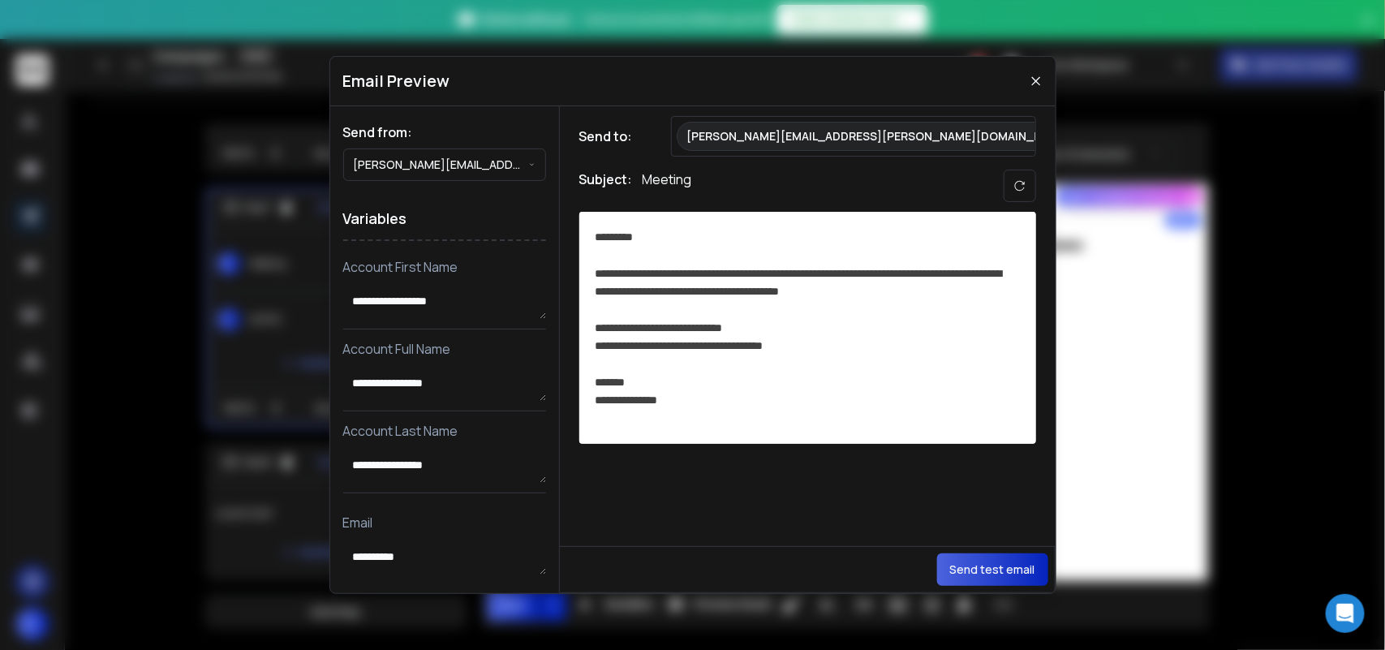
click at [971, 558] on button "Send test email" at bounding box center [992, 569] width 111 height 32
click at [1078, 138] on icon at bounding box center [1084, 136] width 13 height 13
click at [837, 138] on input at bounding box center [854, 136] width 354 height 29
drag, startPoint x: 984, startPoint y: 571, endPoint x: 972, endPoint y: 573, distance: 11.6
click at [975, 571] on button "Send test email" at bounding box center [992, 569] width 111 height 32
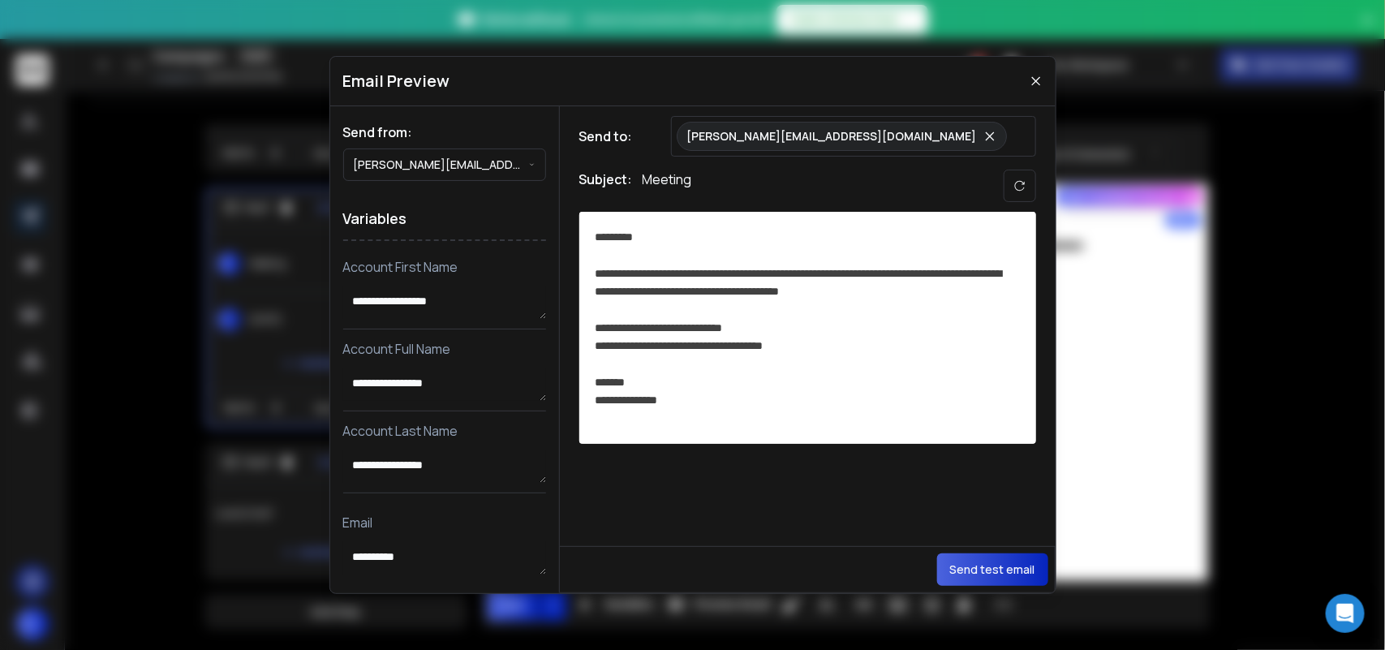
click at [844, 126] on div "nicolas.fries@hotmail.com" at bounding box center [842, 136] width 330 height 29
click at [984, 139] on icon at bounding box center [990, 136] width 13 height 13
click at [840, 140] on input at bounding box center [854, 136] width 354 height 29
click at [958, 562] on button "Send test email" at bounding box center [992, 569] width 111 height 32
click at [902, 132] on icon at bounding box center [895, 136] width 13 height 13
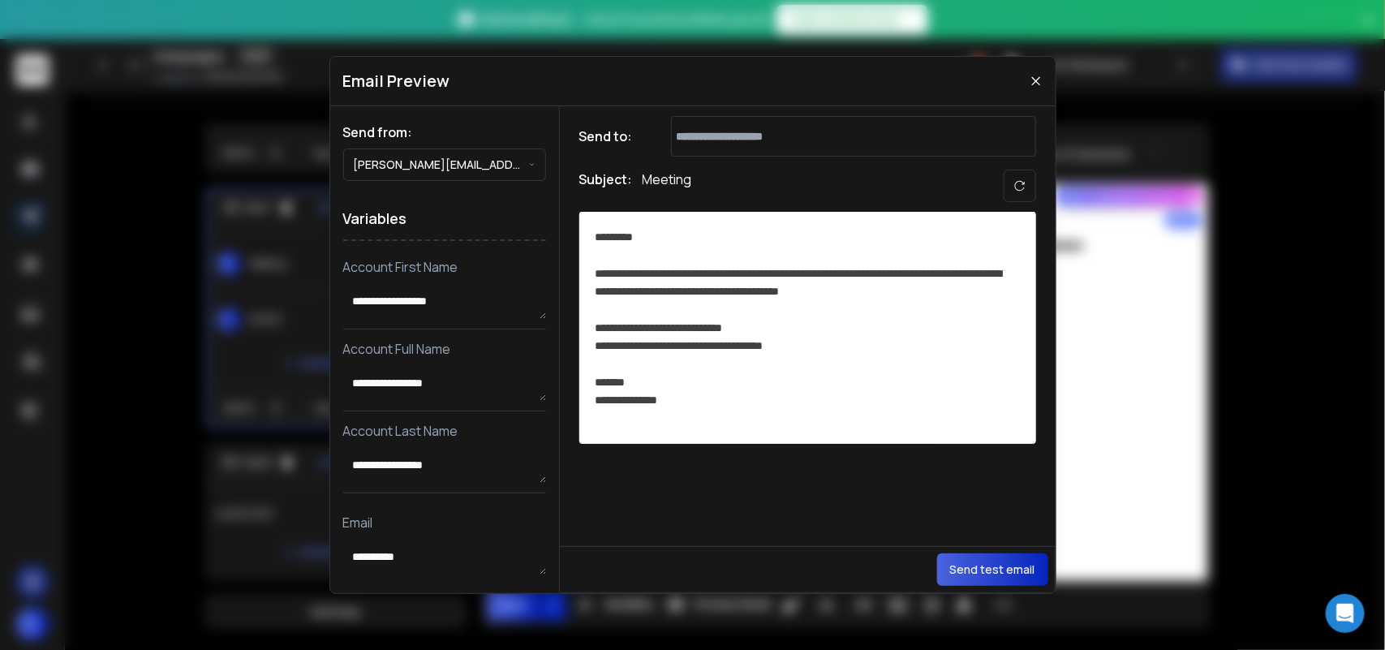
click at [951, 135] on input at bounding box center [854, 136] width 354 height 29
click at [1001, 556] on button "Send test email" at bounding box center [992, 569] width 111 height 32
click at [984, 139] on icon at bounding box center [990, 136] width 13 height 13
click at [805, 138] on input at bounding box center [854, 136] width 354 height 29
click at [1013, 579] on button "Send test email" at bounding box center [992, 569] width 111 height 32
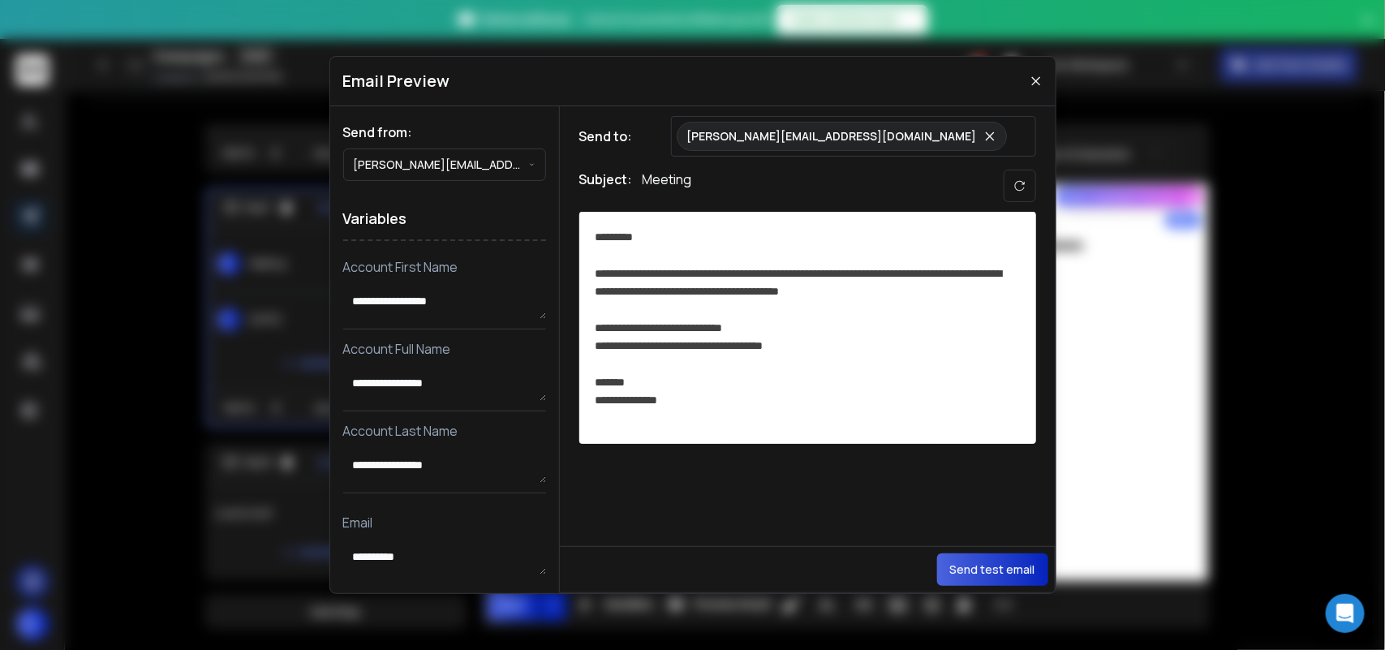
click at [836, 124] on div "valery.tsilind@gmail.com" at bounding box center [842, 136] width 330 height 29
click at [984, 142] on icon at bounding box center [990, 136] width 13 height 13
drag, startPoint x: 832, startPoint y: 140, endPoint x: 854, endPoint y: 154, distance: 25.9
click at [833, 139] on div "mike_soumokil@hotmail.com" at bounding box center [853, 136] width 365 height 41
drag, startPoint x: 984, startPoint y: 566, endPoint x: 975, endPoint y: 557, distance: 13.2
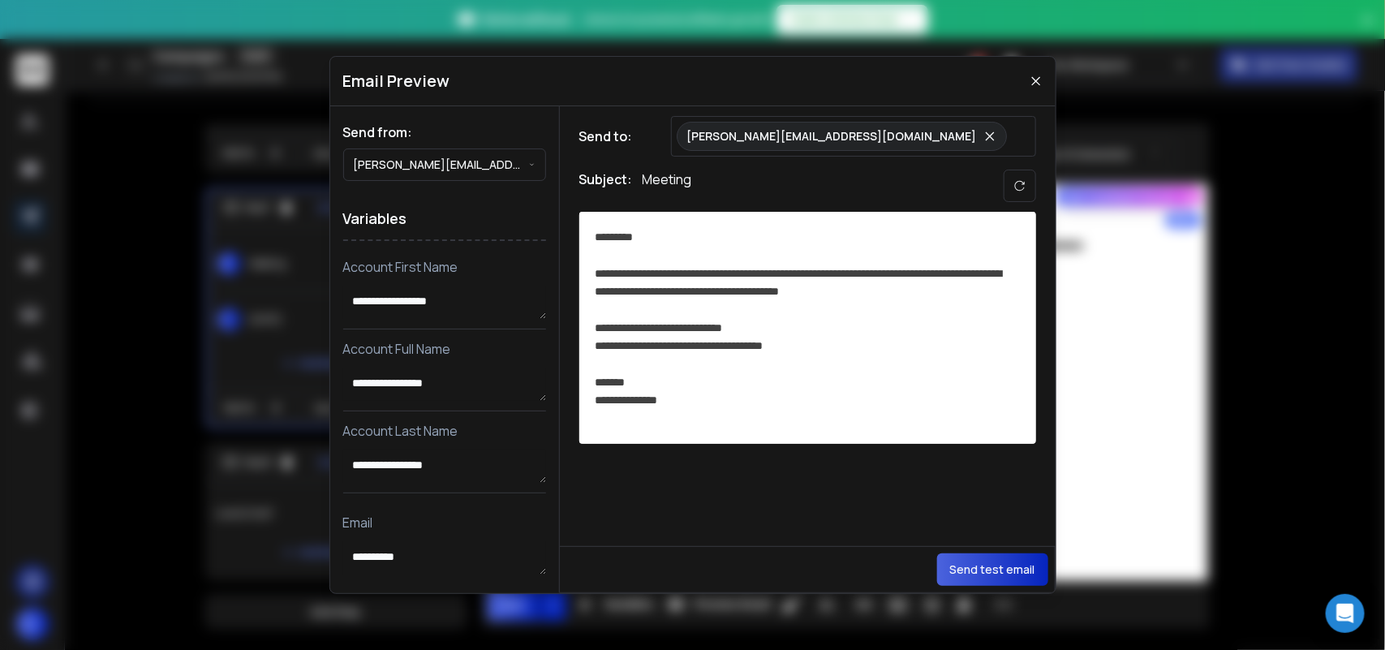
click at [975, 566] on button "Send test email" at bounding box center [992, 569] width 111 height 32
click at [865, 144] on div "mike_soumokil@hotmail.com" at bounding box center [842, 136] width 330 height 29
click at [984, 142] on icon at bounding box center [990, 136] width 13 height 13
click at [863, 136] on input at bounding box center [854, 136] width 354 height 29
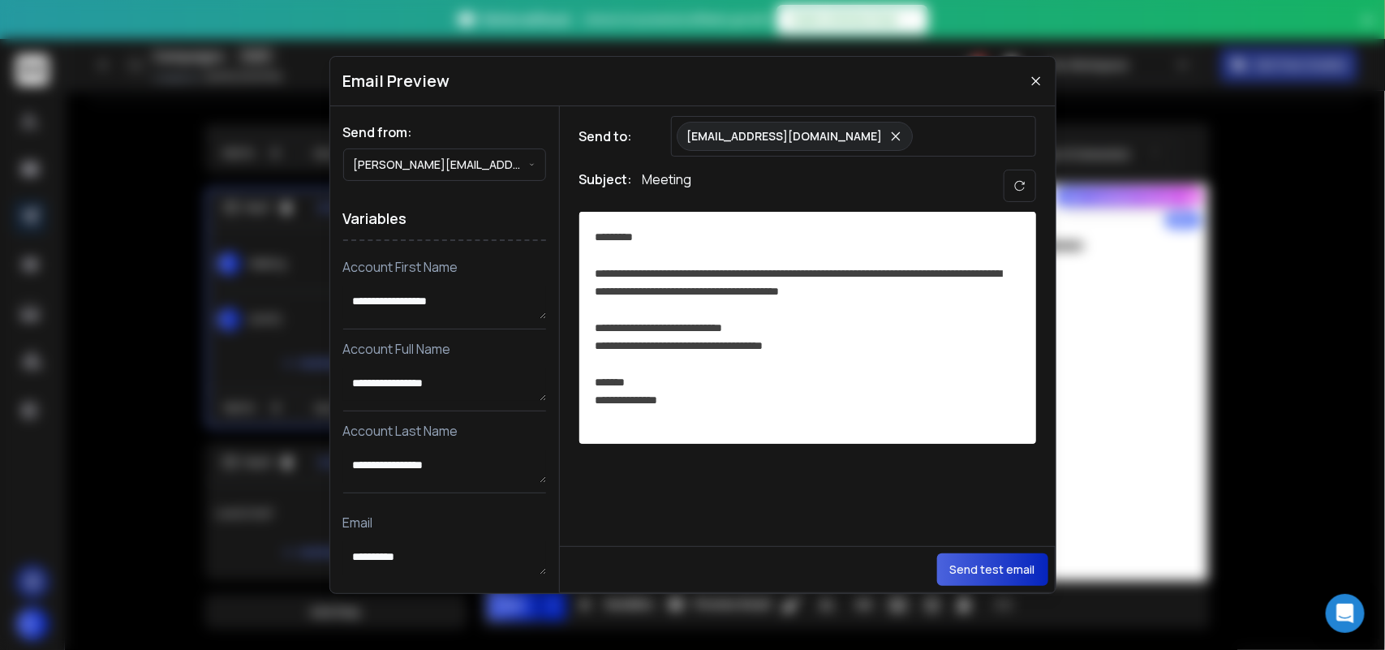
drag, startPoint x: 984, startPoint y: 579, endPoint x: 974, endPoint y: 557, distance: 24.3
click at [976, 564] on button "Send test email" at bounding box center [992, 569] width 111 height 32
drag, startPoint x: 999, startPoint y: 572, endPoint x: 968, endPoint y: 549, distance: 38.3
click at [983, 562] on button "Send test email" at bounding box center [992, 569] width 111 height 32
drag, startPoint x: 877, startPoint y: 135, endPoint x: 845, endPoint y: 136, distance: 32.5
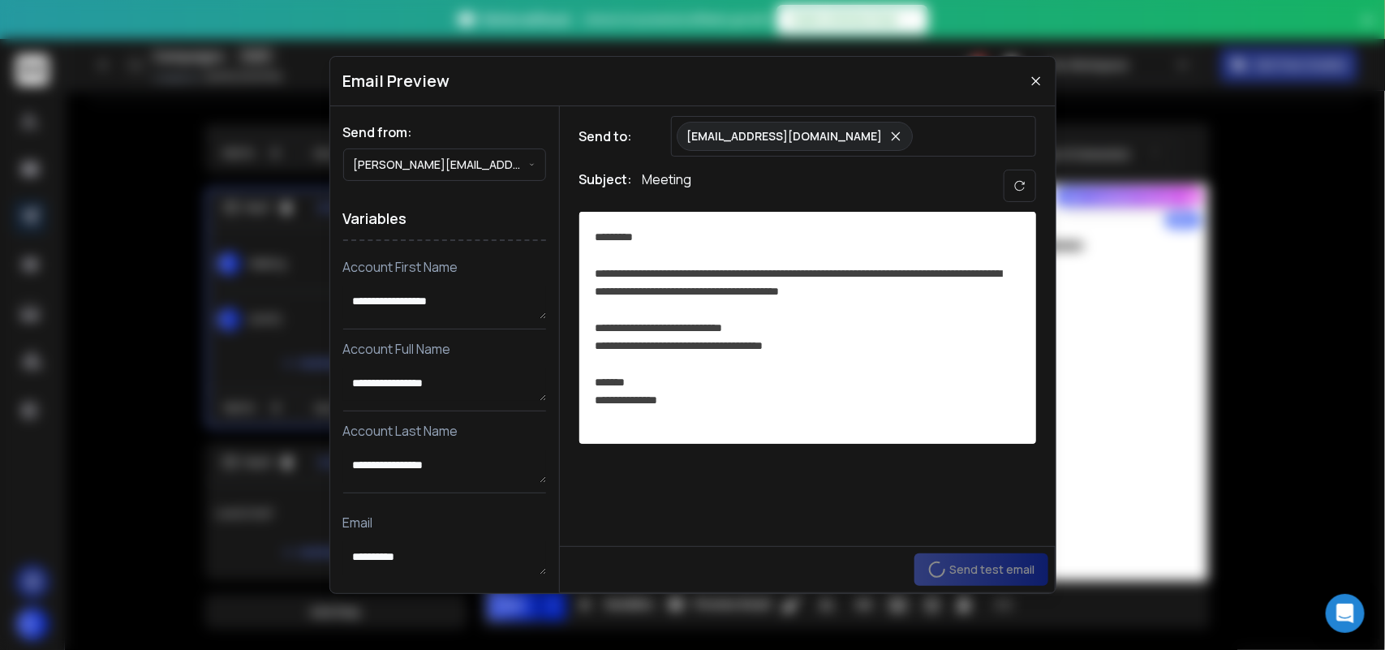
click at [846, 136] on div "pmarreiros@primepromotion.pt" at bounding box center [795, 136] width 236 height 29
click at [891, 132] on icon at bounding box center [895, 136] width 9 height 9
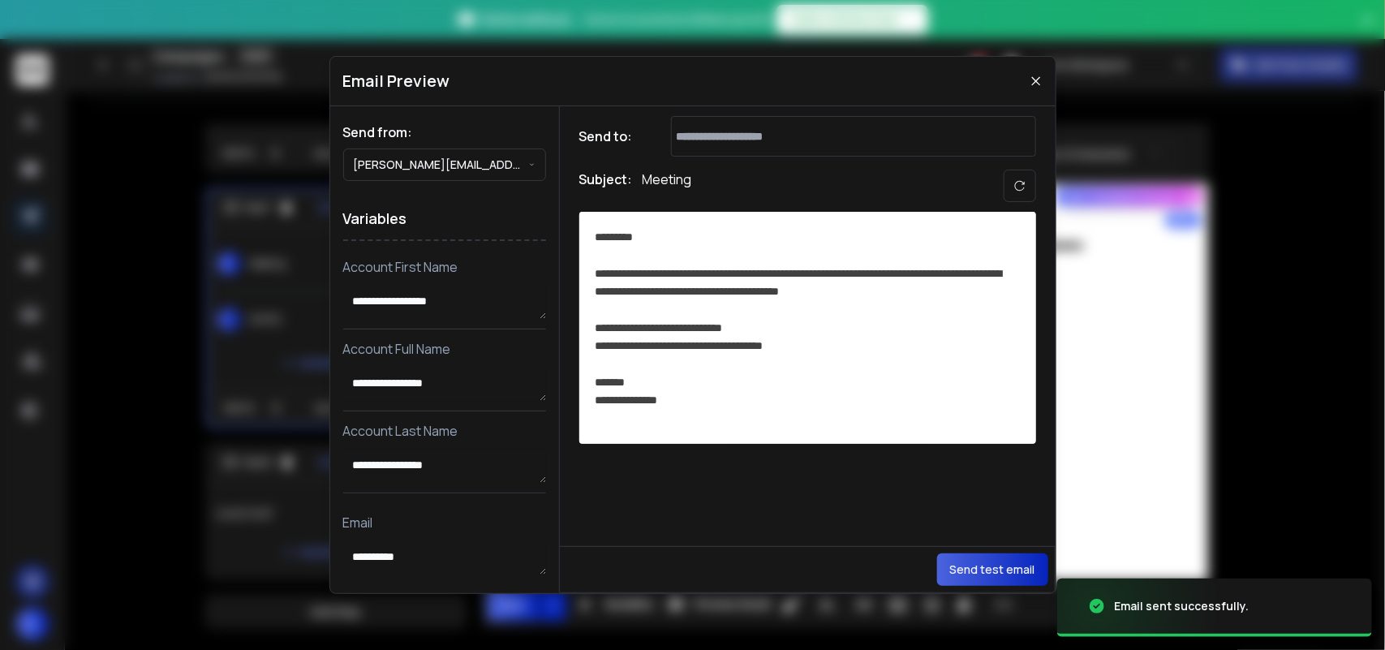
click at [842, 136] on input at bounding box center [854, 136] width 354 height 29
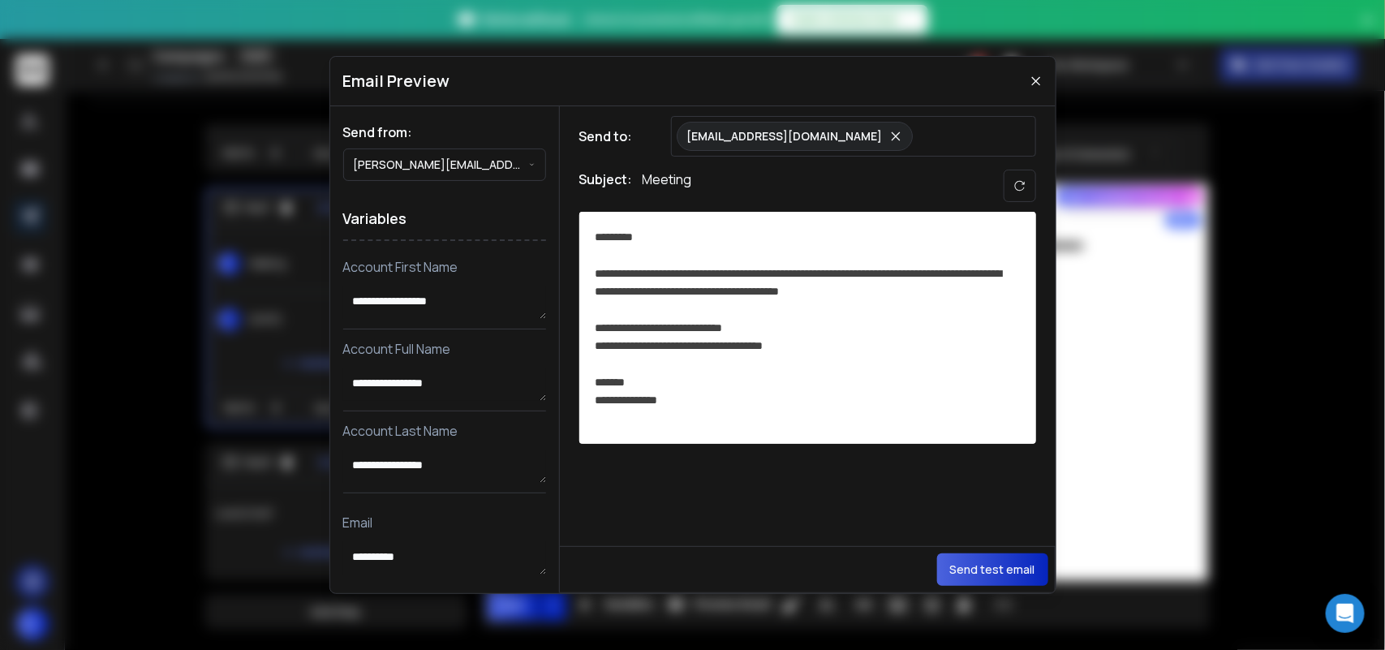
drag, startPoint x: 998, startPoint y: 575, endPoint x: 954, endPoint y: 541, distance: 55.5
click at [978, 558] on button "Send test email" at bounding box center [992, 569] width 111 height 32
drag, startPoint x: 876, startPoint y: 139, endPoint x: 869, endPoint y: 148, distance: 11.5
click at [889, 143] on icon at bounding box center [895, 136] width 13 height 13
click at [950, 575] on button "Send test email" at bounding box center [992, 569] width 111 height 32
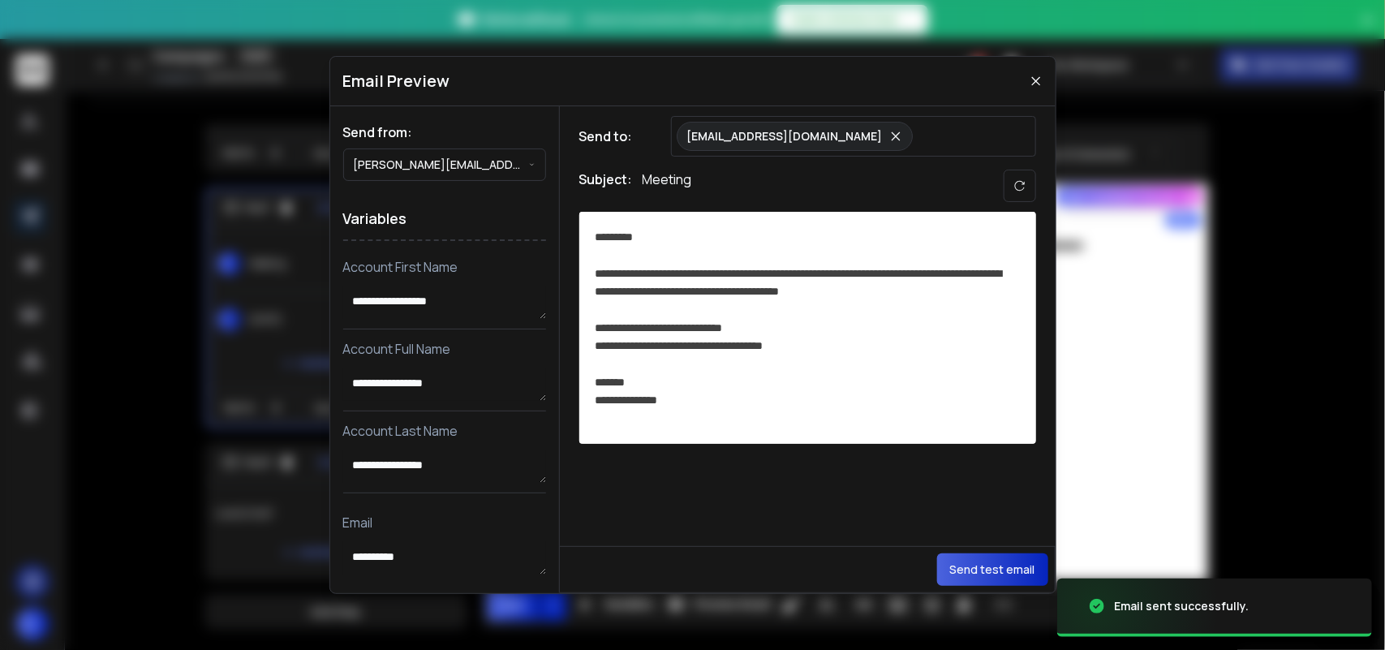
click at [889, 132] on icon at bounding box center [895, 136] width 13 height 13
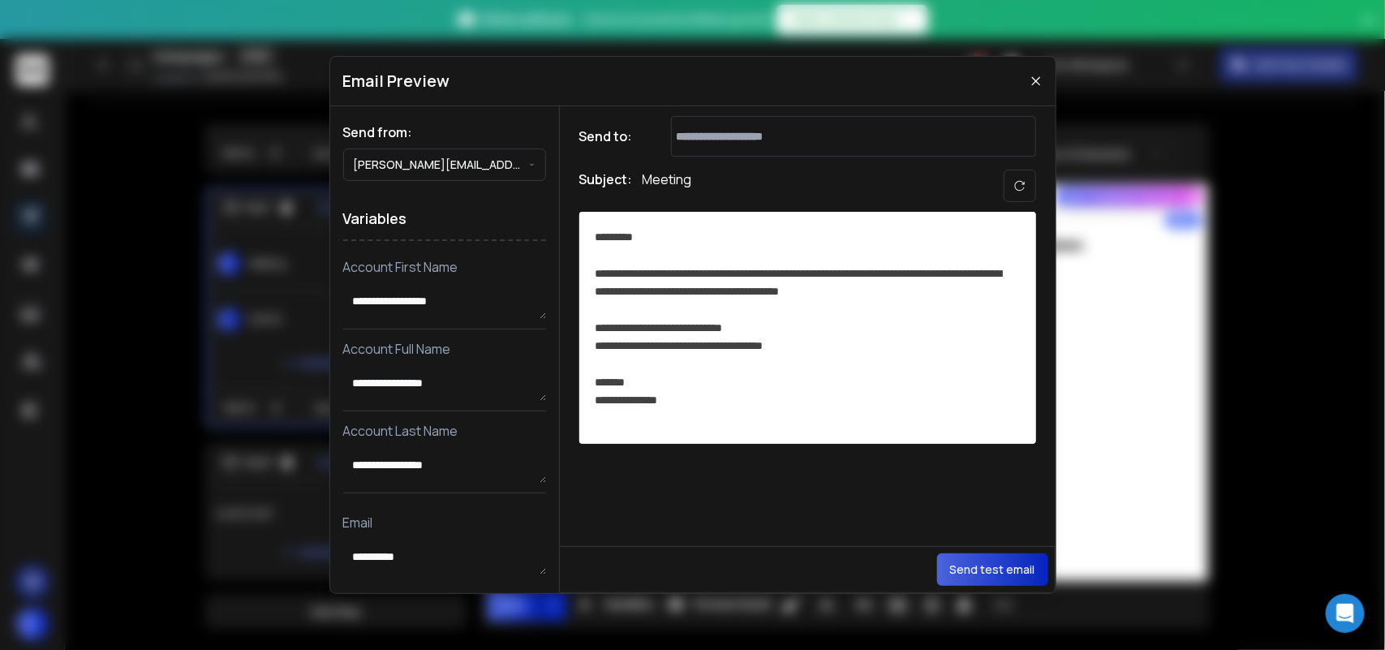
click at [797, 132] on div at bounding box center [853, 136] width 365 height 41
drag, startPoint x: 956, startPoint y: 569, endPoint x: 956, endPoint y: 553, distance: 16.2
click at [956, 568] on button "Send test email" at bounding box center [992, 569] width 111 height 32
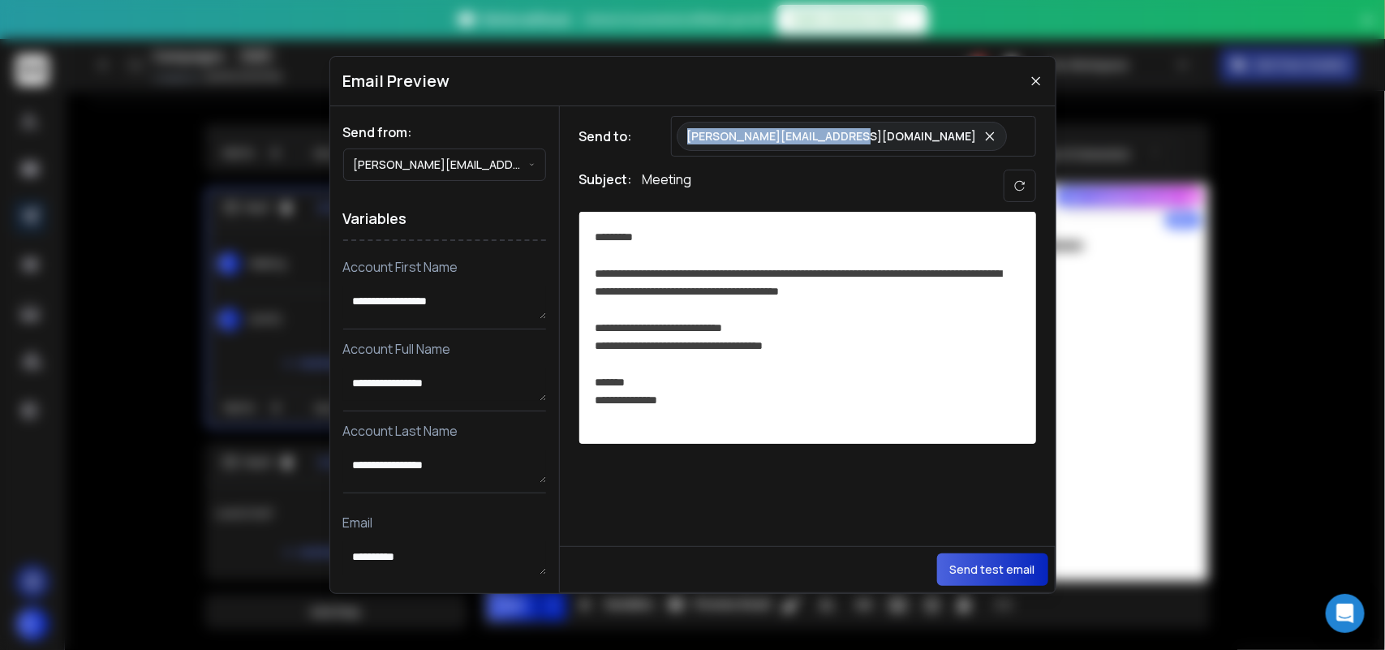
drag, startPoint x: 842, startPoint y: 123, endPoint x: 846, endPoint y: 136, distance: 12.6
click at [846, 134] on div "alberto.cuccu@objectway.it" at bounding box center [842, 136] width 330 height 29
click at [984, 136] on icon at bounding box center [990, 136] width 13 height 13
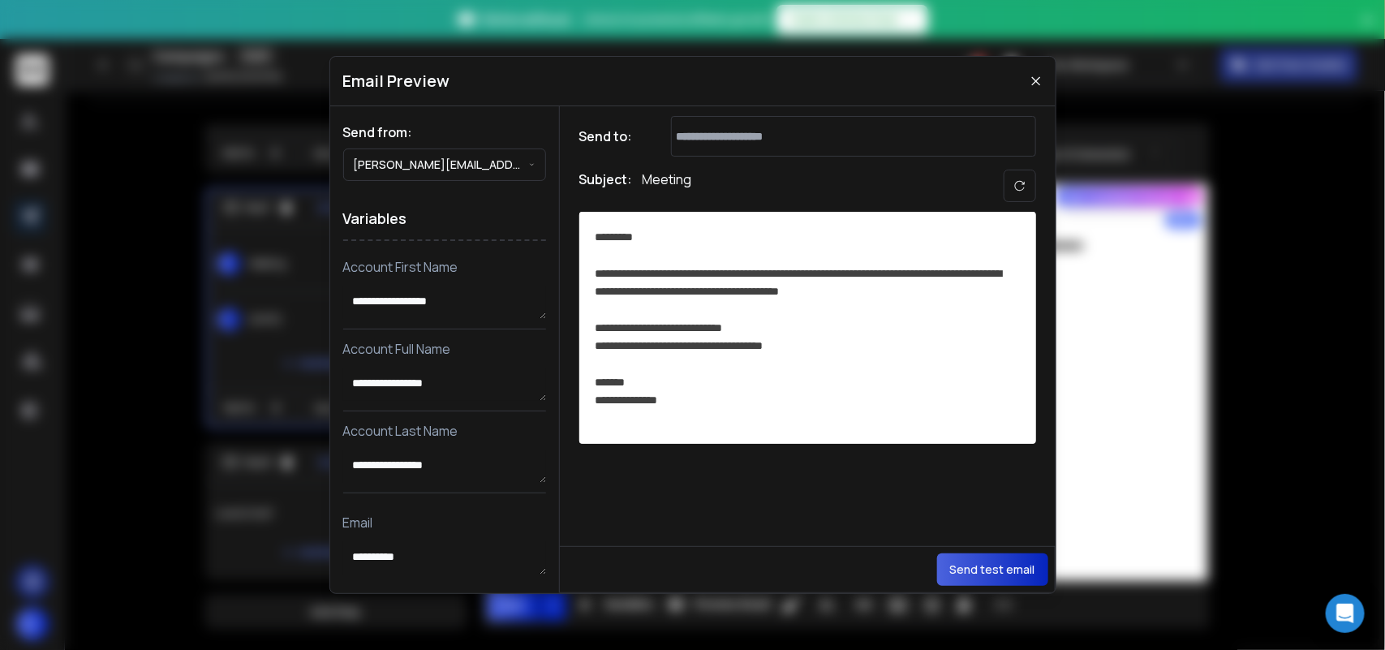
click at [859, 134] on input at bounding box center [854, 136] width 354 height 29
click at [971, 566] on button "Send test email" at bounding box center [992, 569] width 111 height 32
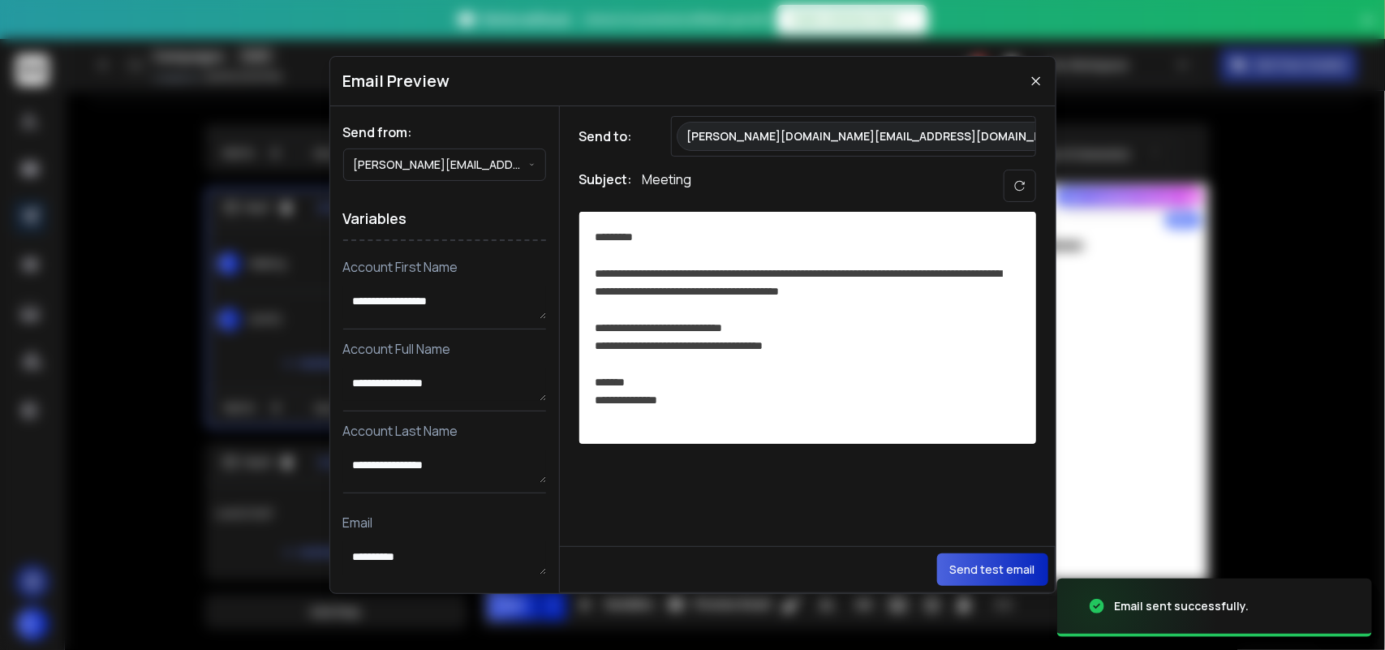
click at [1079, 135] on icon at bounding box center [1083, 136] width 9 height 9
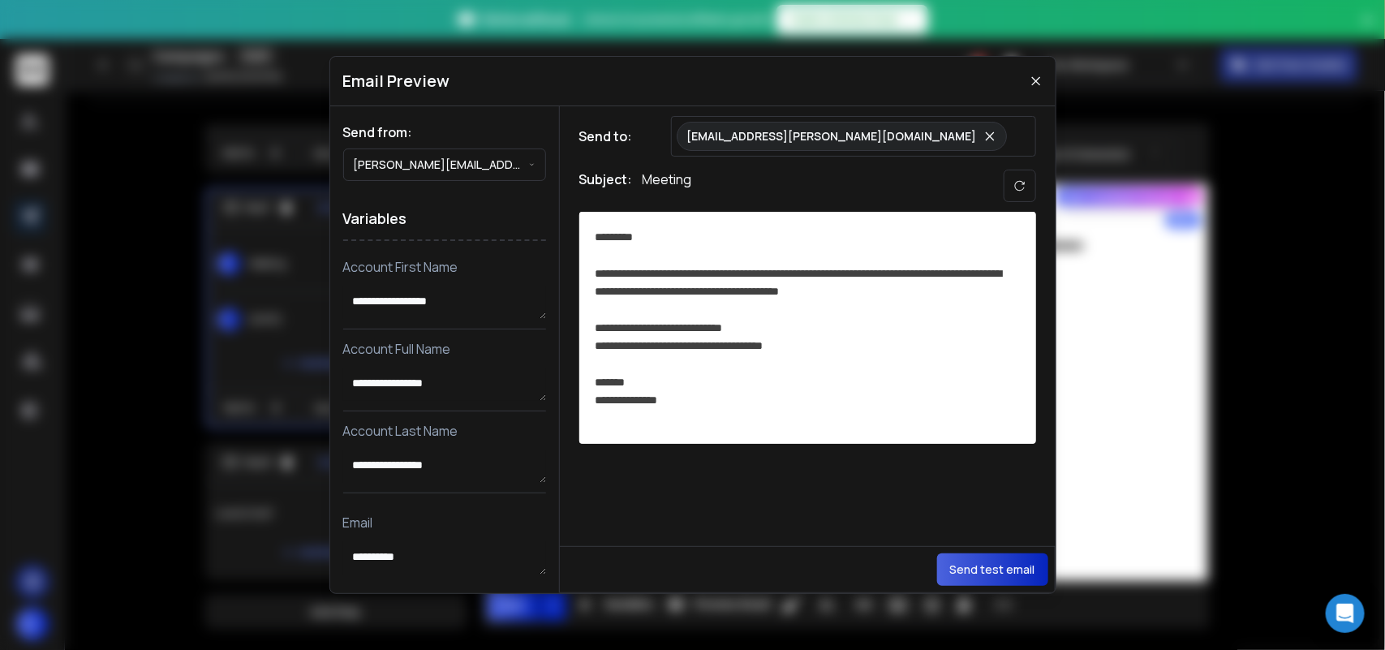
drag, startPoint x: 975, startPoint y: 566, endPoint x: 948, endPoint y: 497, distance: 74.0
click at [972, 566] on button "Send test email" at bounding box center [992, 569] width 111 height 32
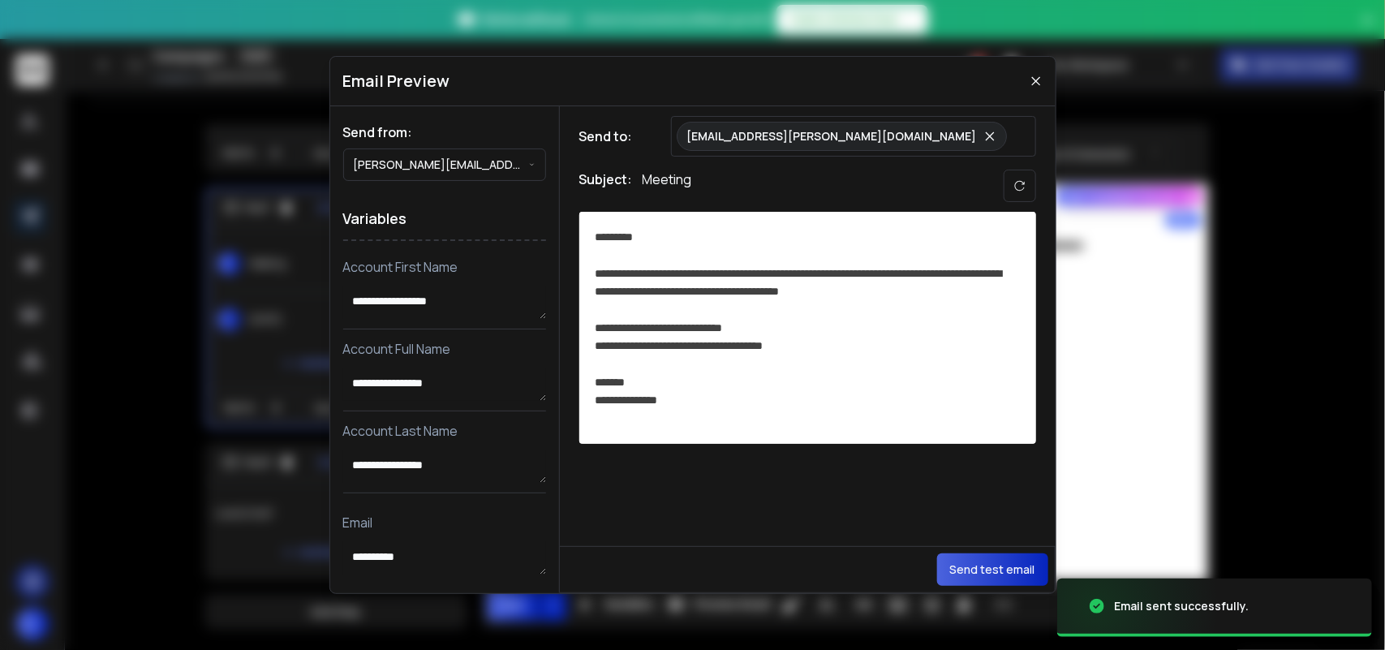
drag, startPoint x: 852, startPoint y: 130, endPoint x: 805, endPoint y: 140, distance: 48.2
click at [984, 130] on icon at bounding box center [990, 136] width 13 height 13
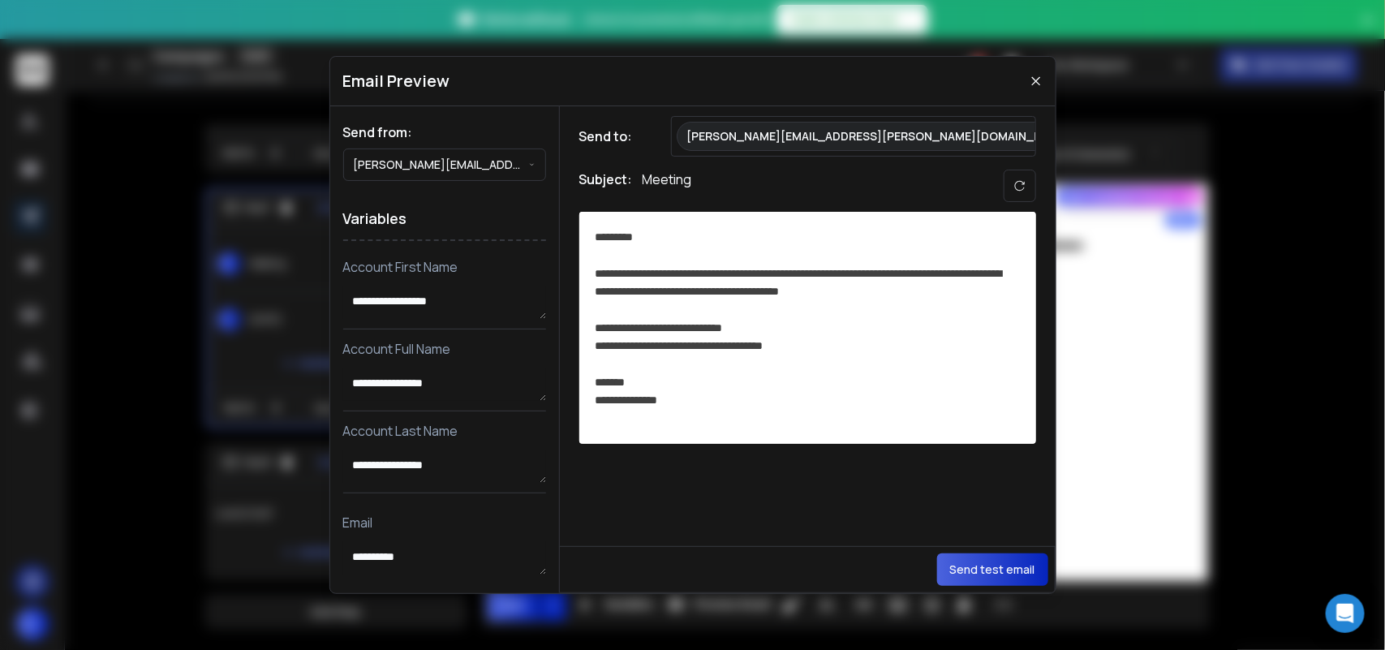
drag, startPoint x: 1017, startPoint y: 566, endPoint x: 975, endPoint y: 489, distance: 87.2
click at [1006, 558] on button "Send test email" at bounding box center [992, 569] width 111 height 32
click at [829, 127] on div "michal.kolak@gmail.com" at bounding box center [889, 136] width 424 height 29
click at [1079, 140] on icon at bounding box center [1083, 136] width 9 height 9
click at [834, 140] on div at bounding box center [853, 136] width 365 height 41
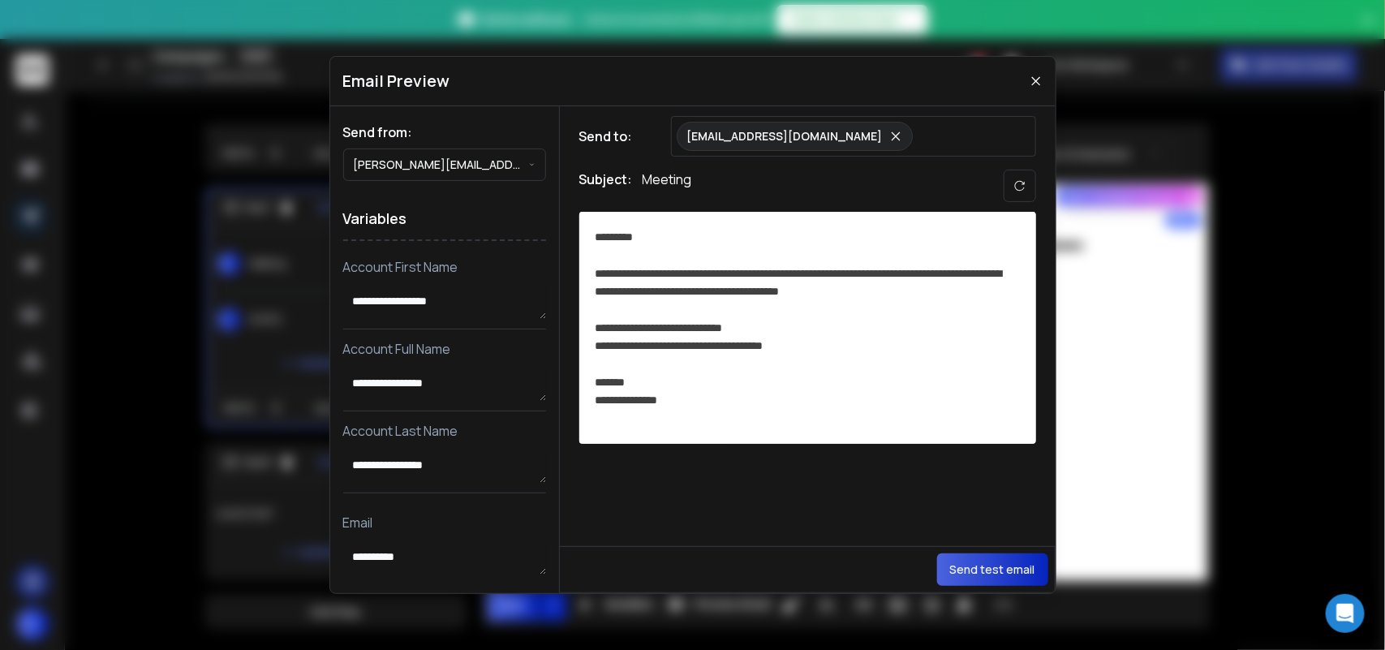
drag, startPoint x: 970, startPoint y: 562, endPoint x: 967, endPoint y: 525, distance: 37.4
click at [970, 562] on button "Send test email" at bounding box center [992, 569] width 111 height 32
click at [898, 131] on icon at bounding box center [895, 136] width 13 height 13
click at [1005, 575] on button "Send test email" at bounding box center [992, 569] width 111 height 32
click at [833, 130] on div "cosmin_capo@yahoo.com" at bounding box center [795, 136] width 236 height 29
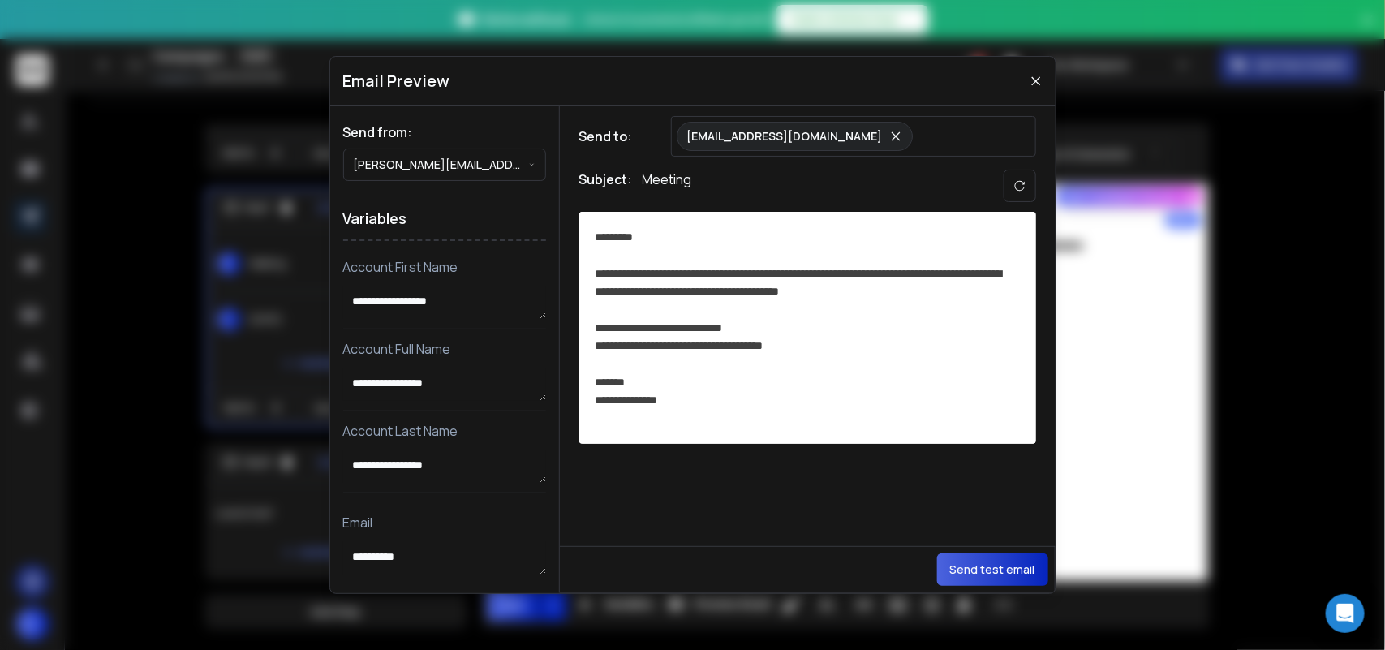
click at [891, 140] on icon at bounding box center [895, 136] width 9 height 9
click at [842, 140] on div "mikegubbels@gmail.com" at bounding box center [853, 136] width 365 height 41
click at [1001, 571] on button "Send test email" at bounding box center [992, 569] width 111 height 32
click at [889, 136] on icon at bounding box center [895, 136] width 13 height 13
click at [841, 138] on input at bounding box center [854, 136] width 354 height 29
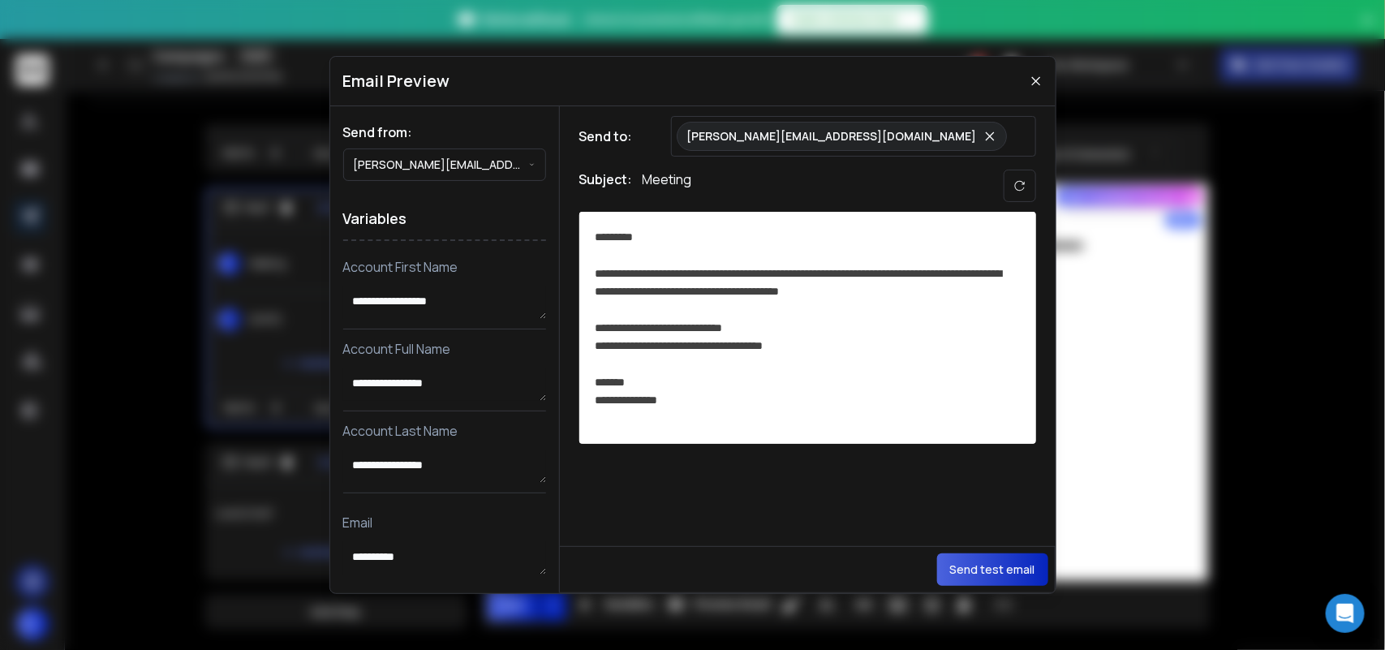
click at [983, 568] on button "Send test email" at bounding box center [992, 569] width 111 height 32
click at [984, 131] on icon at bounding box center [990, 136] width 13 height 13
click at [869, 131] on input at bounding box center [854, 136] width 354 height 29
drag, startPoint x: 975, startPoint y: 575, endPoint x: 933, endPoint y: 455, distance: 126.3
click at [974, 574] on button "Send test email" at bounding box center [992, 569] width 111 height 32
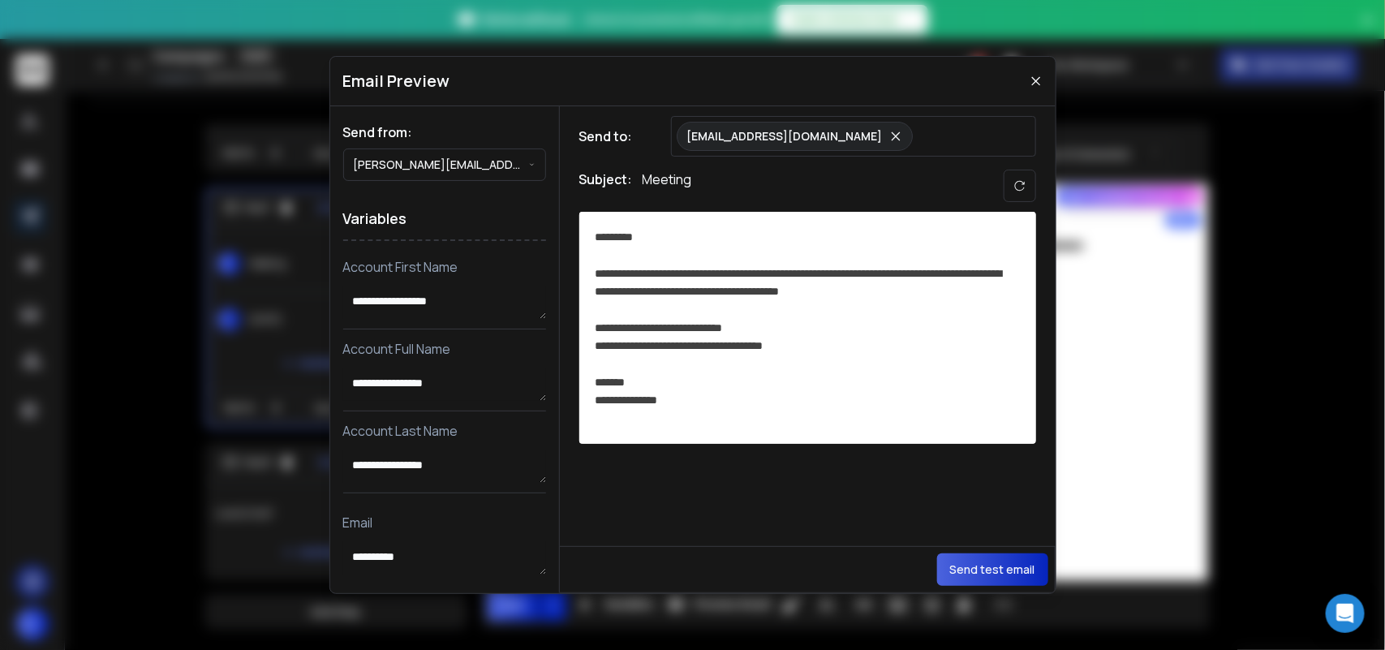
click at [889, 134] on icon at bounding box center [895, 136] width 13 height 13
click at [800, 134] on input at bounding box center [854, 136] width 354 height 29
drag, startPoint x: 983, startPoint y: 566, endPoint x: 971, endPoint y: 554, distance: 17.2
click at [980, 565] on button "Send test email" at bounding box center [992, 569] width 111 height 32
click at [889, 142] on icon at bounding box center [895, 136] width 13 height 13
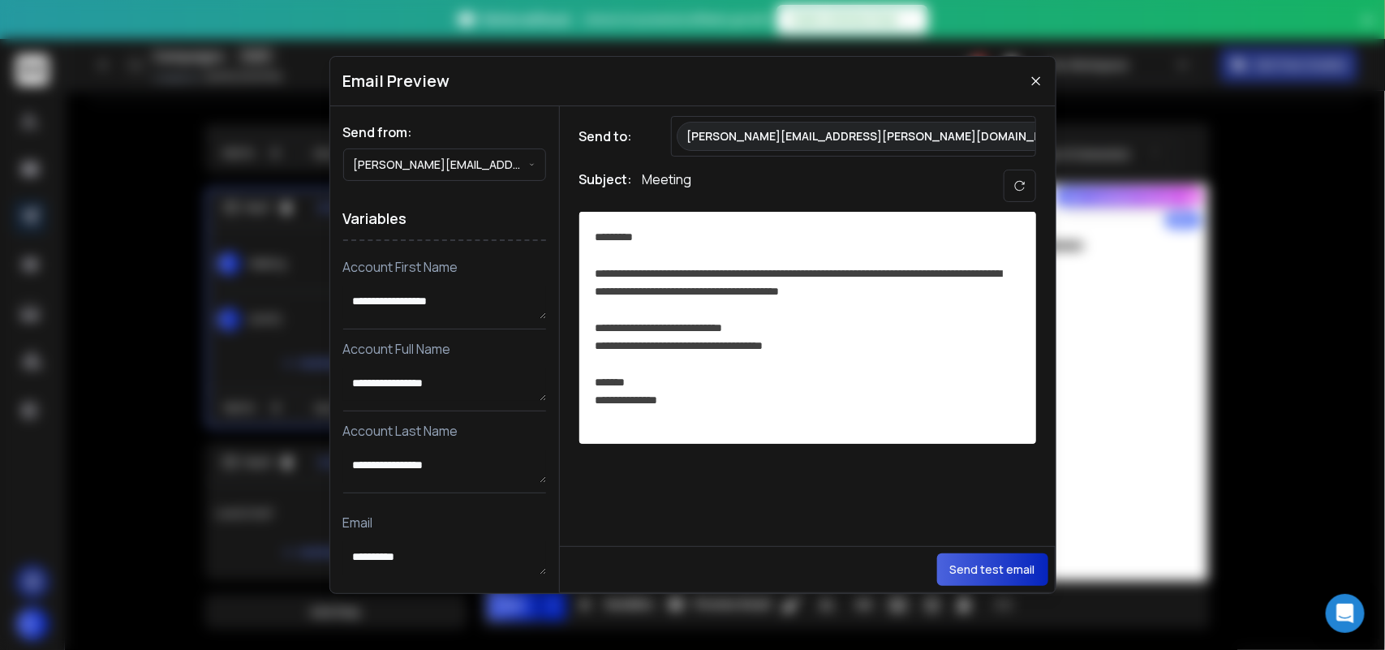
click at [997, 565] on button "Send test email" at bounding box center [992, 569] width 111 height 32
click at [1078, 140] on icon at bounding box center [1084, 136] width 13 height 13
click at [817, 140] on input at bounding box center [854, 136] width 354 height 29
click at [993, 553] on div "Send test email" at bounding box center [808, 569] width 496 height 47
click at [984, 569] on button "Send test email" at bounding box center [992, 569] width 111 height 32
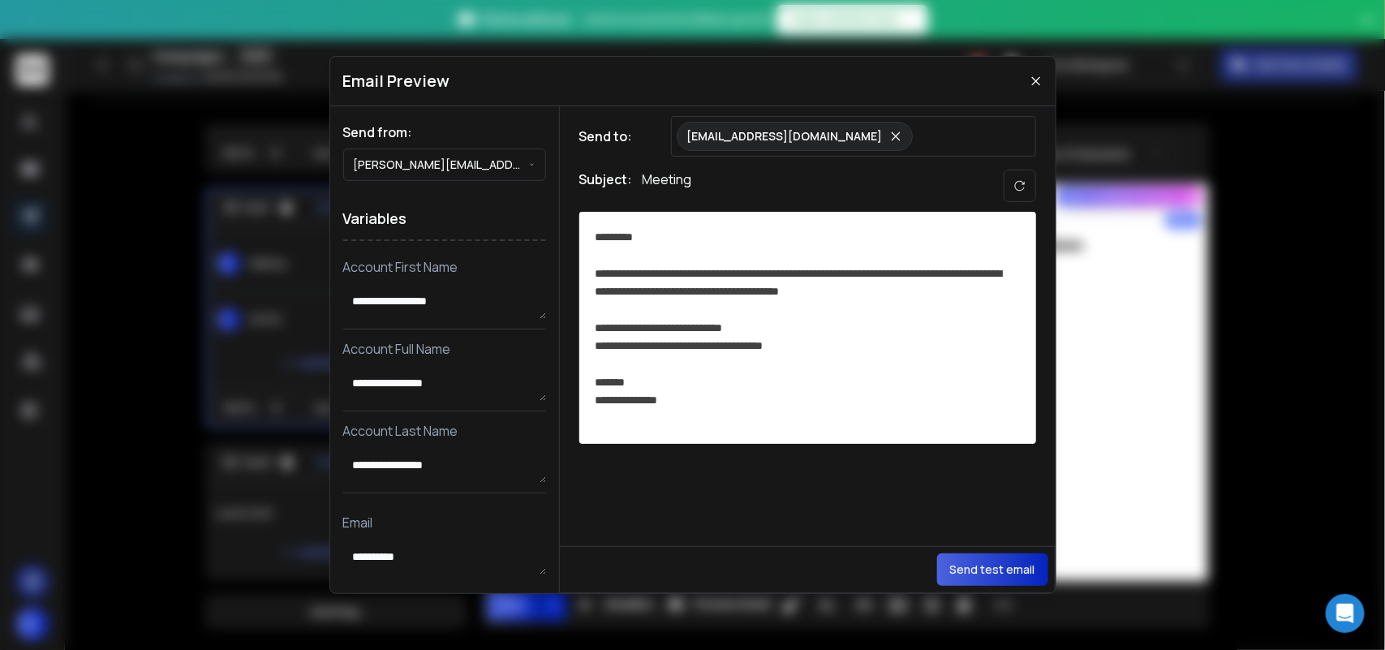
click at [889, 135] on icon at bounding box center [895, 136] width 13 height 13
click at [825, 135] on input at bounding box center [854, 136] width 354 height 29
click at [998, 564] on button "Send test email" at bounding box center [992, 569] width 111 height 32
click at [984, 139] on icon at bounding box center [990, 136] width 13 height 13
click at [855, 140] on input at bounding box center [854, 136] width 354 height 29
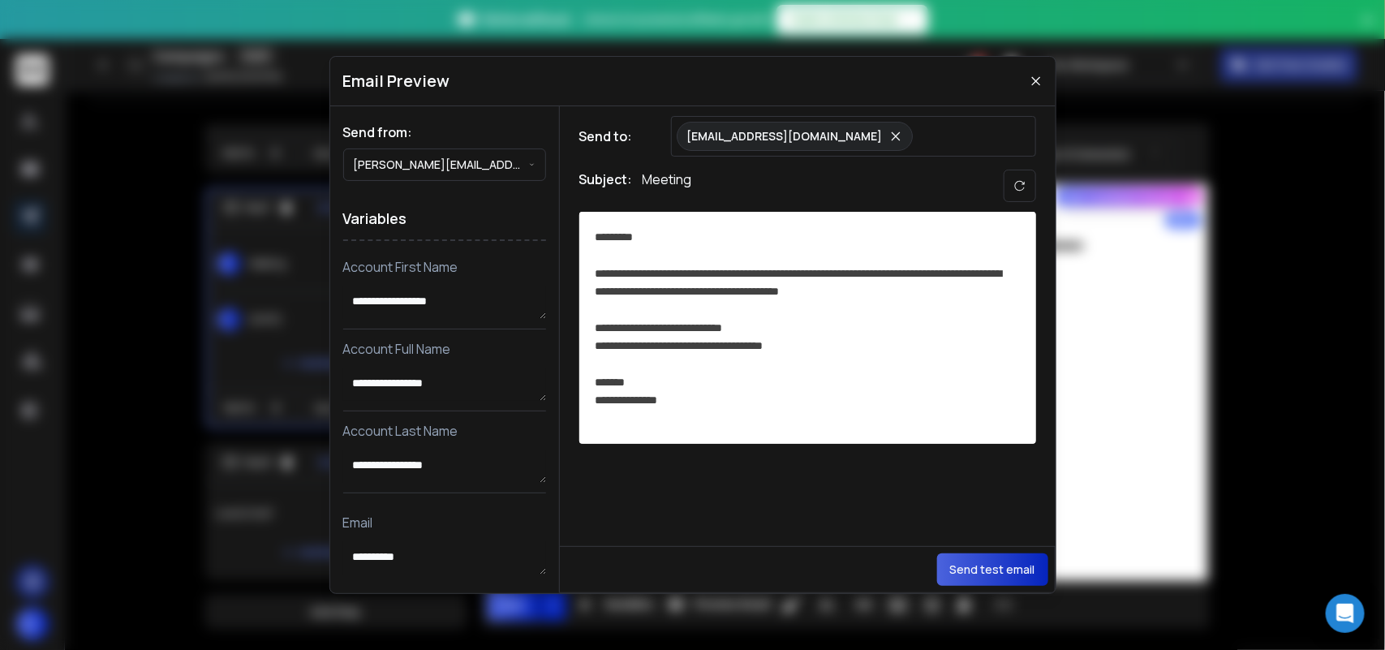
click at [990, 577] on button "Send test email" at bounding box center [992, 569] width 111 height 32
click at [812, 128] on div "irini@yahoo-inc.com" at bounding box center [795, 136] width 236 height 29
click at [889, 140] on icon at bounding box center [895, 136] width 13 height 13
click at [810, 136] on div "karina@frcontent.com" at bounding box center [853, 136] width 365 height 41
click at [967, 572] on button "Send test email" at bounding box center [992, 569] width 111 height 32
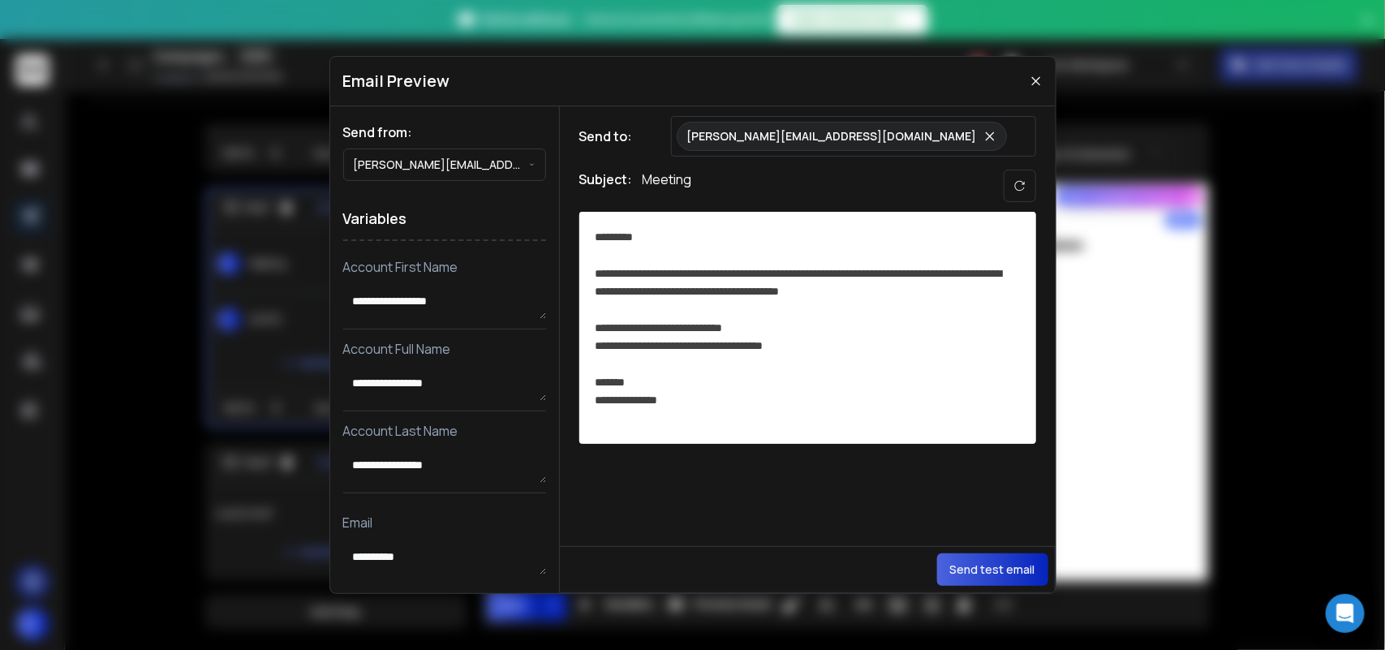
click at [984, 142] on icon at bounding box center [990, 136] width 13 height 13
click at [820, 142] on input at bounding box center [854, 136] width 354 height 29
click at [993, 564] on button "Send test email" at bounding box center [992, 569] width 111 height 32
click at [891, 140] on icon at bounding box center [895, 136] width 9 height 9
click at [846, 149] on input at bounding box center [854, 136] width 354 height 29
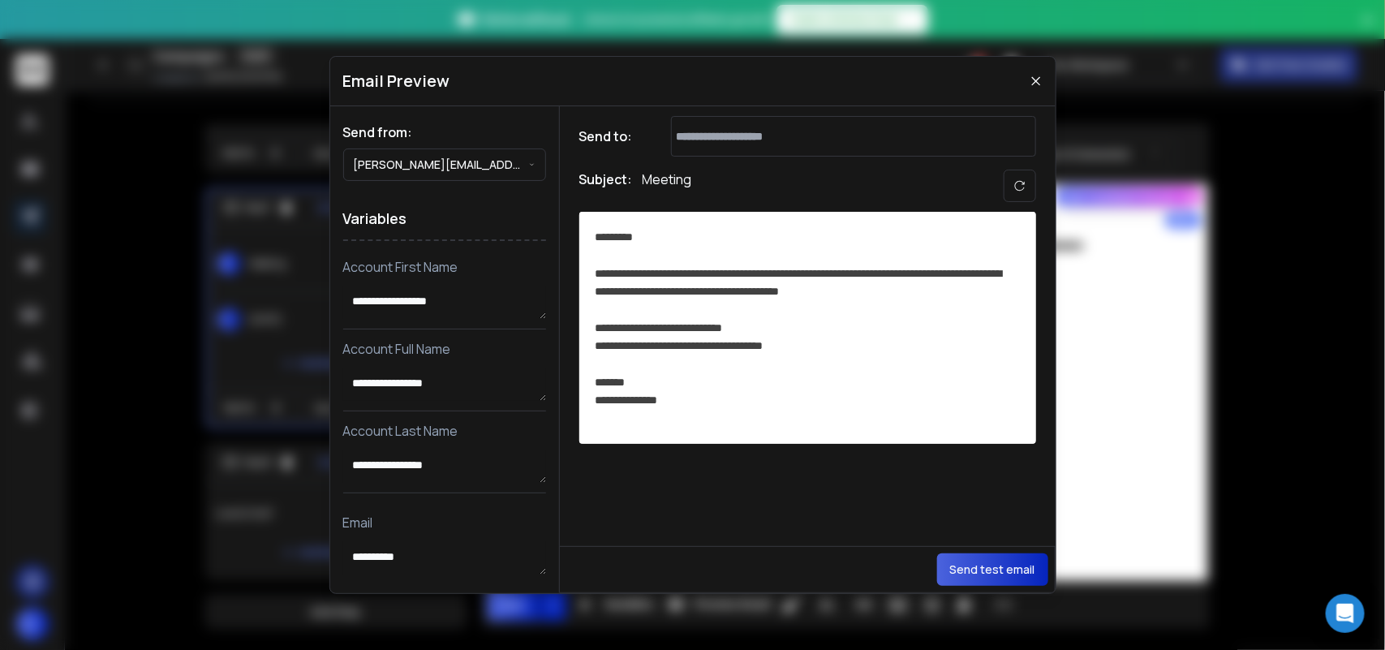
click at [848, 149] on div at bounding box center [853, 136] width 365 height 41
drag, startPoint x: 1011, startPoint y: 572, endPoint x: 999, endPoint y: 549, distance: 26.5
click at [1008, 566] on button "Send test email" at bounding box center [992, 569] width 111 height 32
click at [889, 131] on icon at bounding box center [895, 136] width 13 height 13
click at [828, 131] on input at bounding box center [854, 136] width 354 height 29
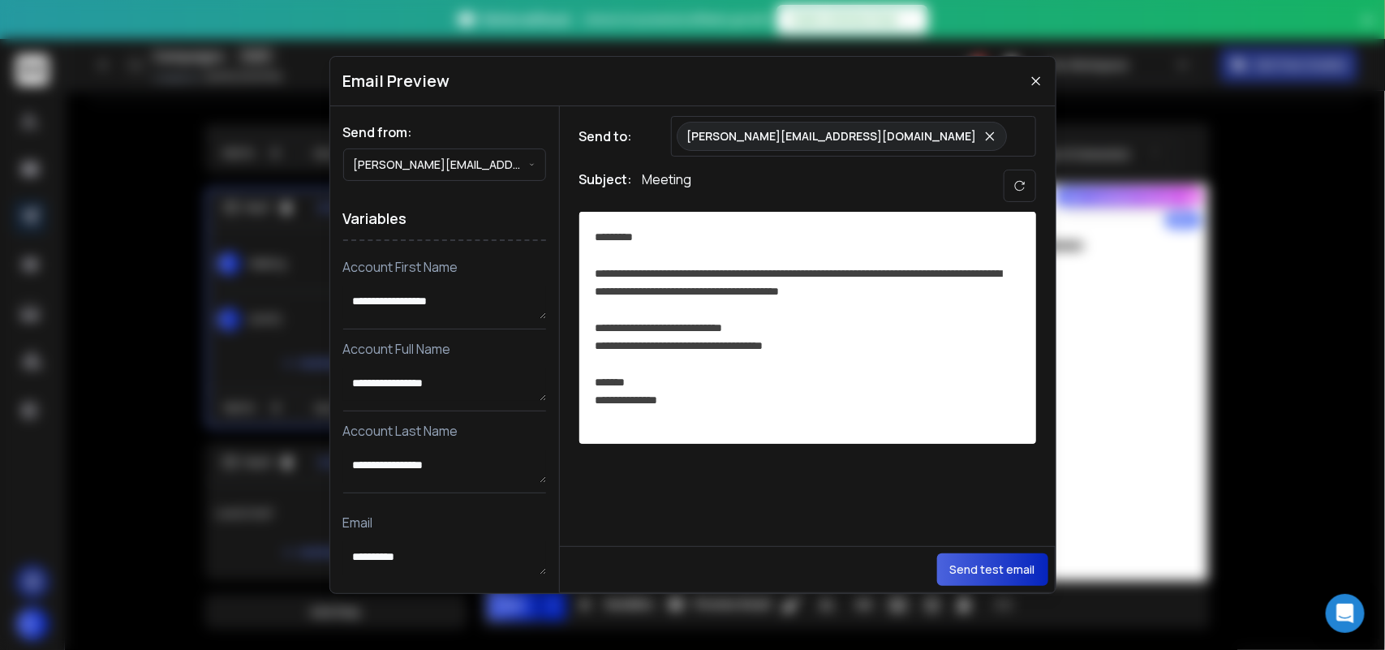
click at [974, 548] on div "Send test email" at bounding box center [808, 569] width 496 height 47
click at [964, 558] on button "Send test email" at bounding box center [992, 569] width 111 height 32
click at [825, 146] on div "arthur@expohotels.eu" at bounding box center [842, 136] width 330 height 29
click at [820, 146] on div "arthur@expohotels.eu" at bounding box center [842, 136] width 330 height 29
click at [984, 140] on icon at bounding box center [990, 136] width 13 height 13
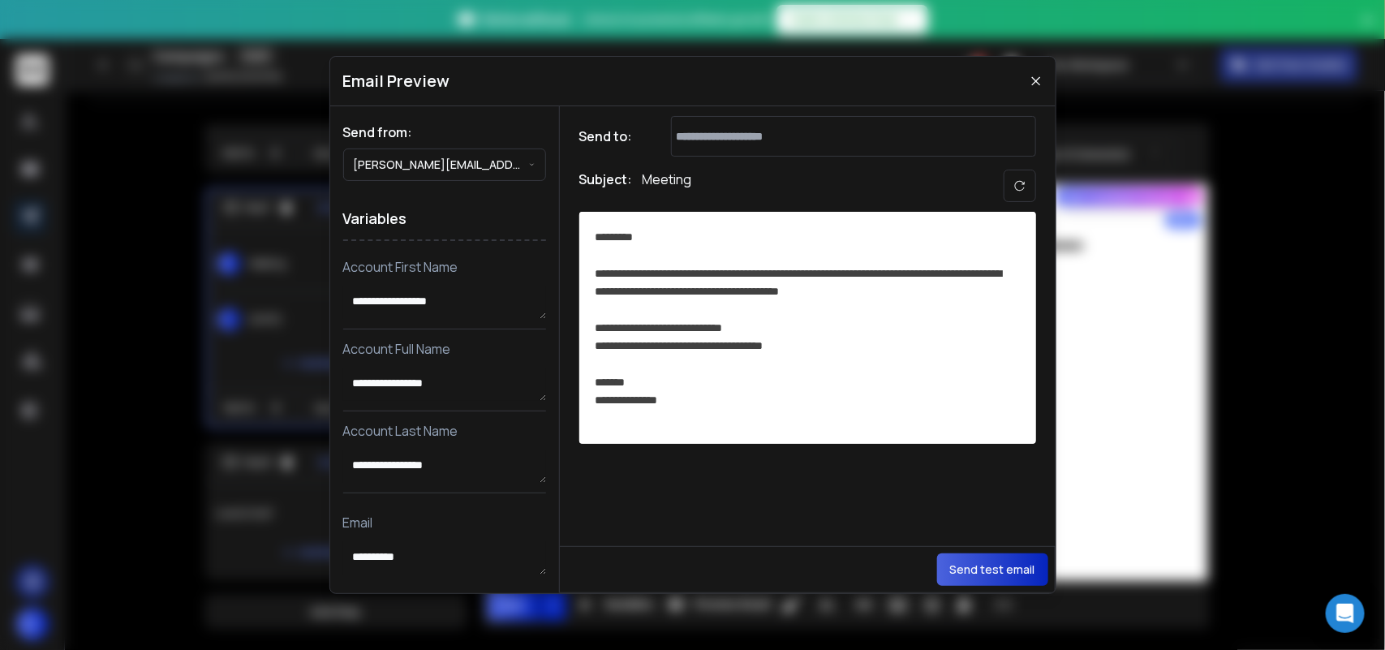
click at [826, 136] on input at bounding box center [854, 136] width 354 height 29
click at [956, 566] on button "Send test email" at bounding box center [992, 569] width 111 height 32
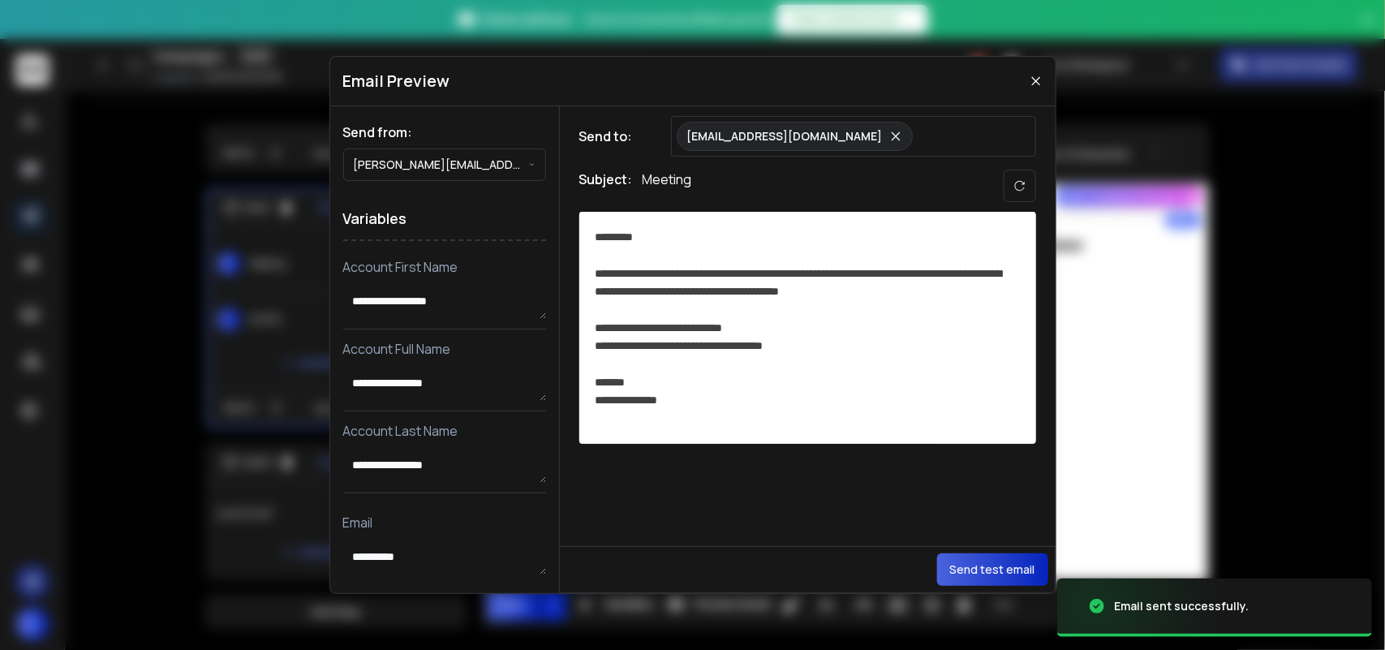
click at [786, 140] on div "ea@this-play.com" at bounding box center [795, 136] width 236 height 29
click at [889, 140] on icon at bounding box center [895, 136] width 13 height 13
click at [802, 140] on input at bounding box center [854, 136] width 354 height 29
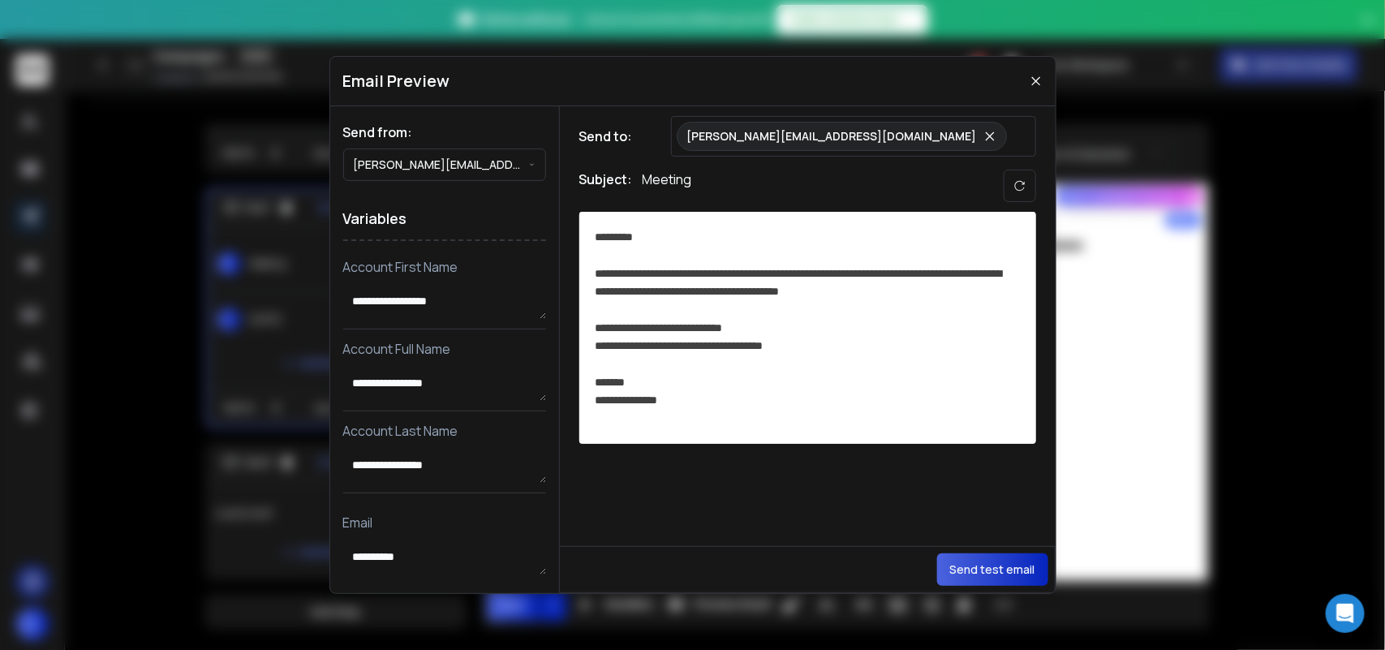
click at [998, 574] on button "Send test email" at bounding box center [992, 569] width 111 height 32
click at [984, 142] on icon at bounding box center [990, 136] width 13 height 13
click at [820, 140] on input at bounding box center [854, 136] width 354 height 29
click at [984, 553] on button "Send test email" at bounding box center [992, 569] width 111 height 32
click at [984, 139] on icon at bounding box center [990, 136] width 13 height 13
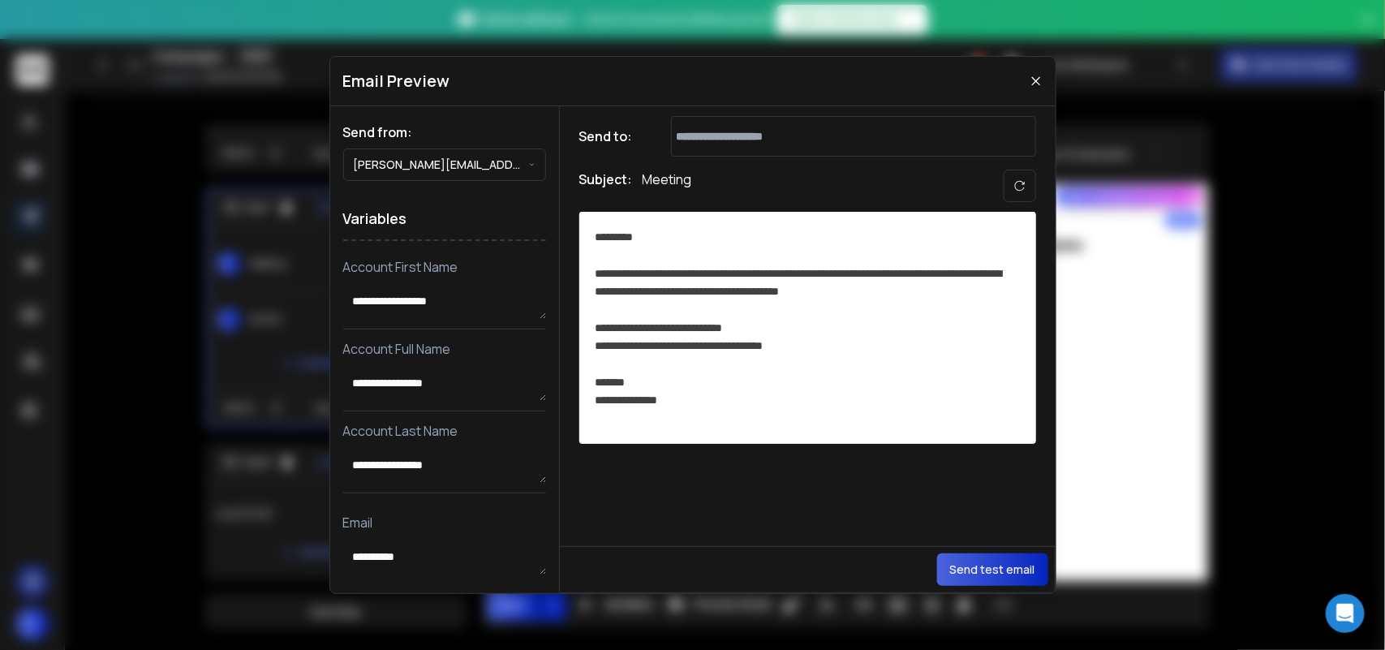
click at [838, 132] on input at bounding box center [854, 136] width 354 height 29
drag, startPoint x: 1013, startPoint y: 562, endPoint x: 984, endPoint y: 515, distance: 54.7
click at [1009, 562] on button "Send test email" at bounding box center [992, 569] width 111 height 32
click at [984, 143] on icon at bounding box center [990, 136] width 13 height 13
click at [852, 140] on input at bounding box center [854, 136] width 354 height 29
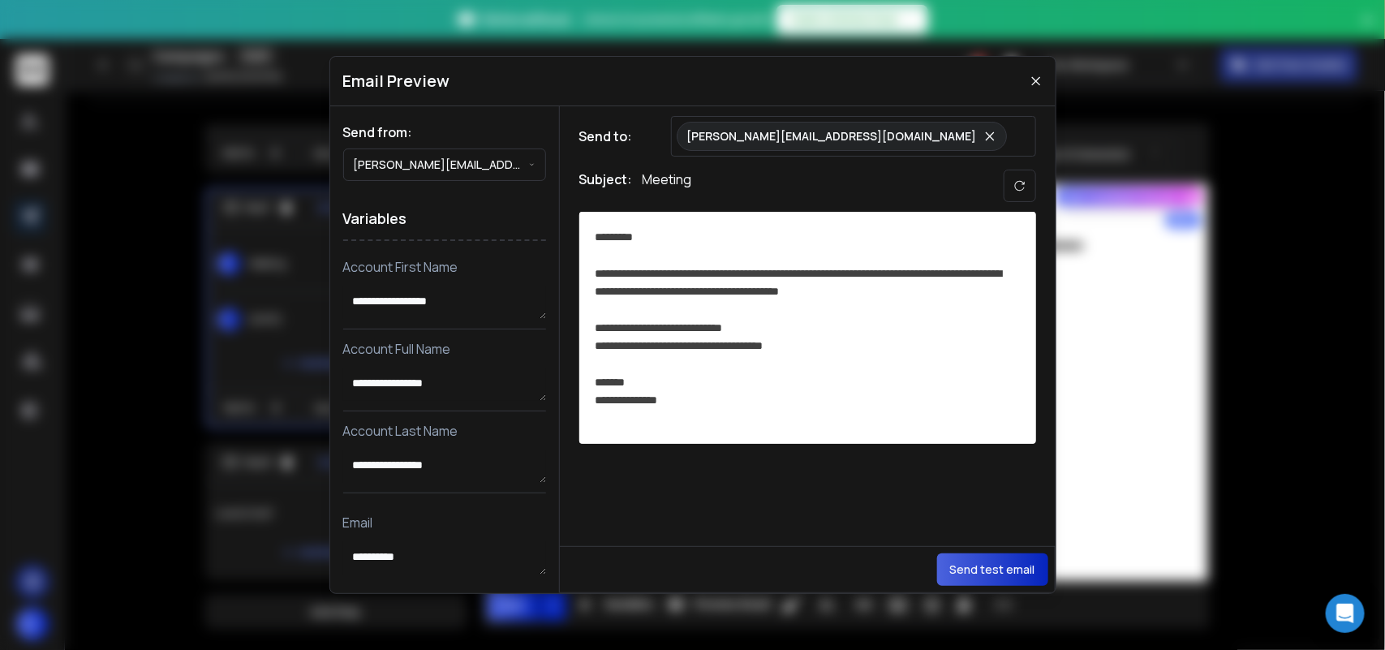
click at [980, 575] on button "Send test email" at bounding box center [992, 569] width 111 height 32
click at [984, 140] on icon at bounding box center [990, 136] width 13 height 13
click at [862, 123] on input at bounding box center [854, 136] width 354 height 29
click at [997, 561] on button "Send test email" at bounding box center [992, 569] width 111 height 32
click at [825, 132] on div "nehapagaria@gmail.com" at bounding box center [795, 136] width 236 height 29
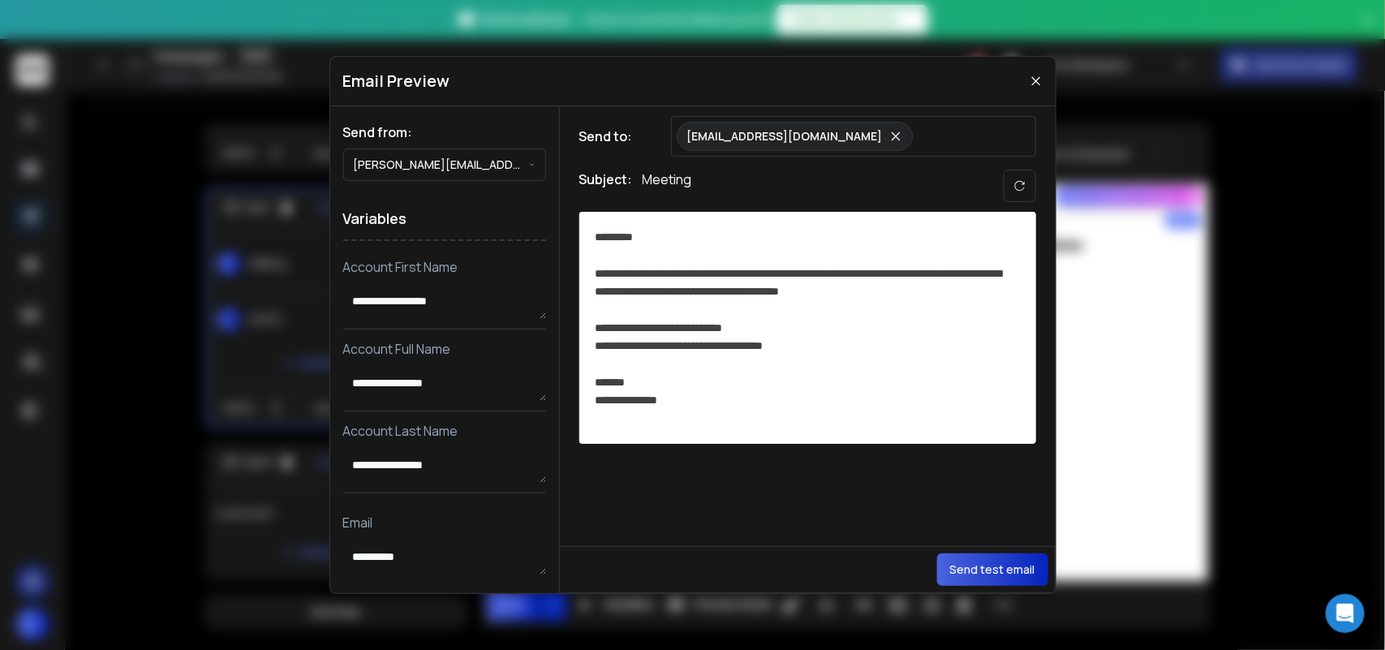
click at [889, 132] on icon at bounding box center [895, 136] width 13 height 13
click at [833, 132] on input at bounding box center [854, 136] width 354 height 29
click at [950, 570] on button "Send test email" at bounding box center [992, 569] width 111 height 32
click at [816, 127] on div "19marik64@gmail.com" at bounding box center [795, 136] width 236 height 29
click at [889, 130] on icon at bounding box center [895, 136] width 13 height 13
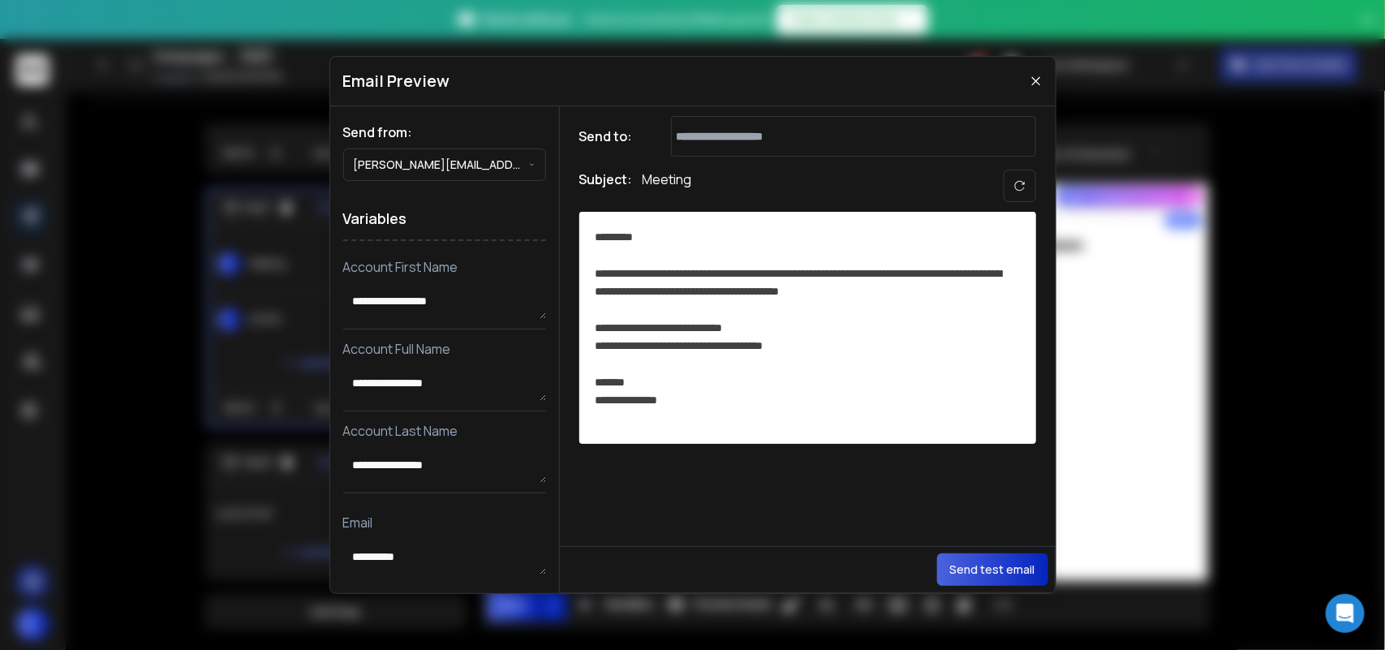
click at [824, 130] on input at bounding box center [854, 136] width 354 height 29
drag, startPoint x: 959, startPoint y: 558, endPoint x: 955, endPoint y: 544, distance: 15.2
click at [954, 560] on button "Send test email" at bounding box center [992, 569] width 111 height 32
click at [889, 136] on icon at bounding box center [895, 136] width 13 height 13
click at [828, 127] on input at bounding box center [854, 136] width 354 height 29
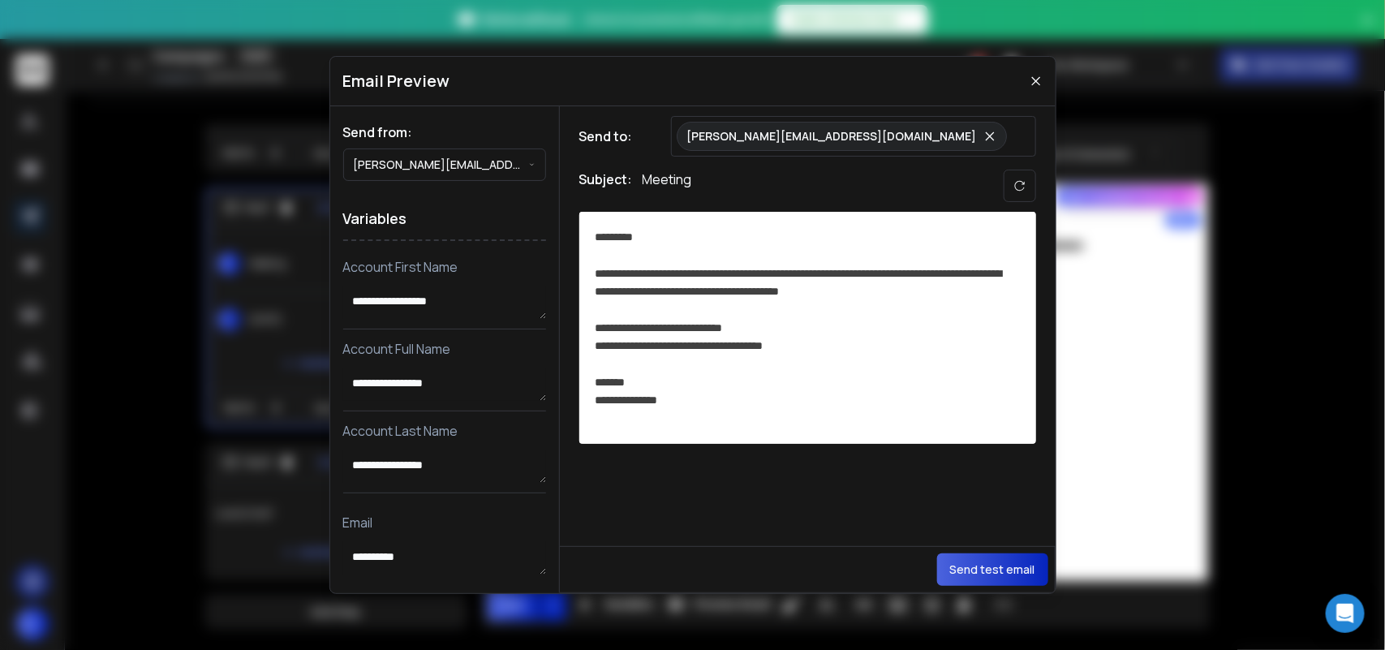
drag, startPoint x: 1029, startPoint y: 566, endPoint x: 1017, endPoint y: 570, distance: 12.6
click at [1021, 570] on button "Send test email" at bounding box center [992, 569] width 111 height 32
click at [984, 134] on icon at bounding box center [990, 136] width 13 height 13
click at [879, 134] on input at bounding box center [854, 136] width 354 height 29
click at [984, 578] on button "Send test email" at bounding box center [992, 569] width 111 height 32
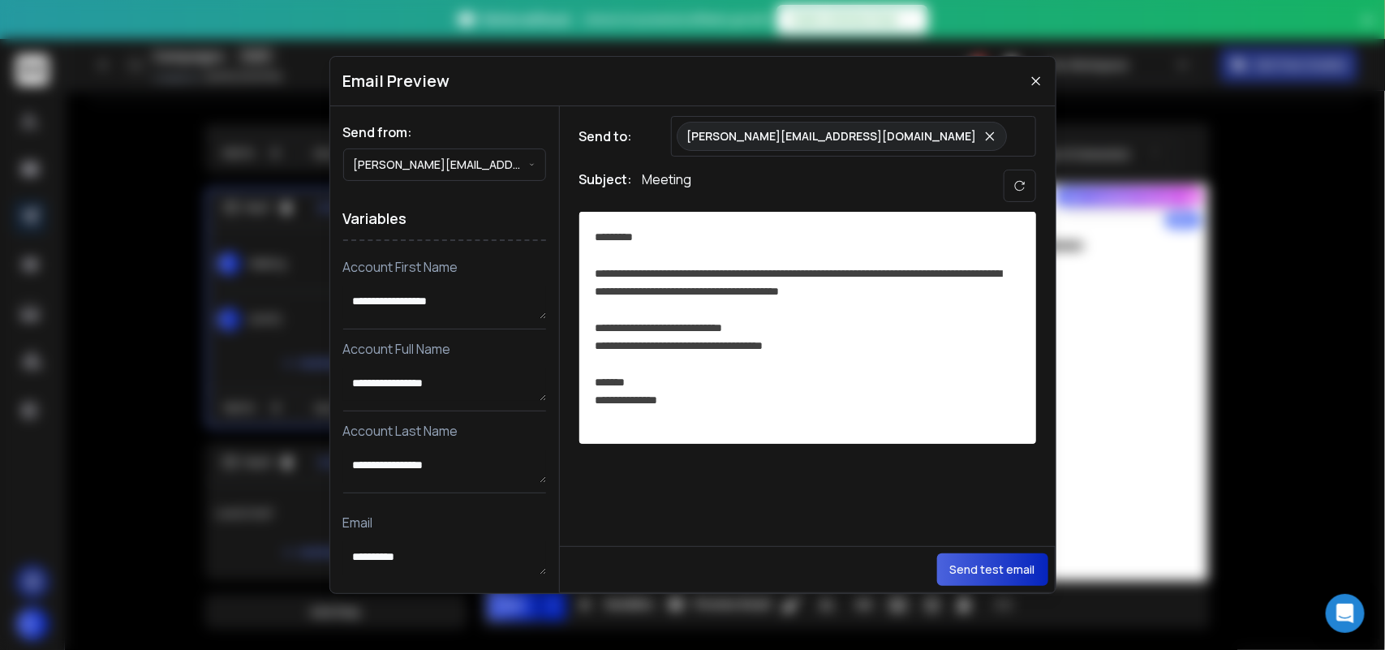
click at [984, 136] on icon at bounding box center [990, 136] width 13 height 13
click at [796, 136] on input at bounding box center [854, 136] width 354 height 29
click at [980, 572] on button "Send test email" at bounding box center [992, 569] width 111 height 32
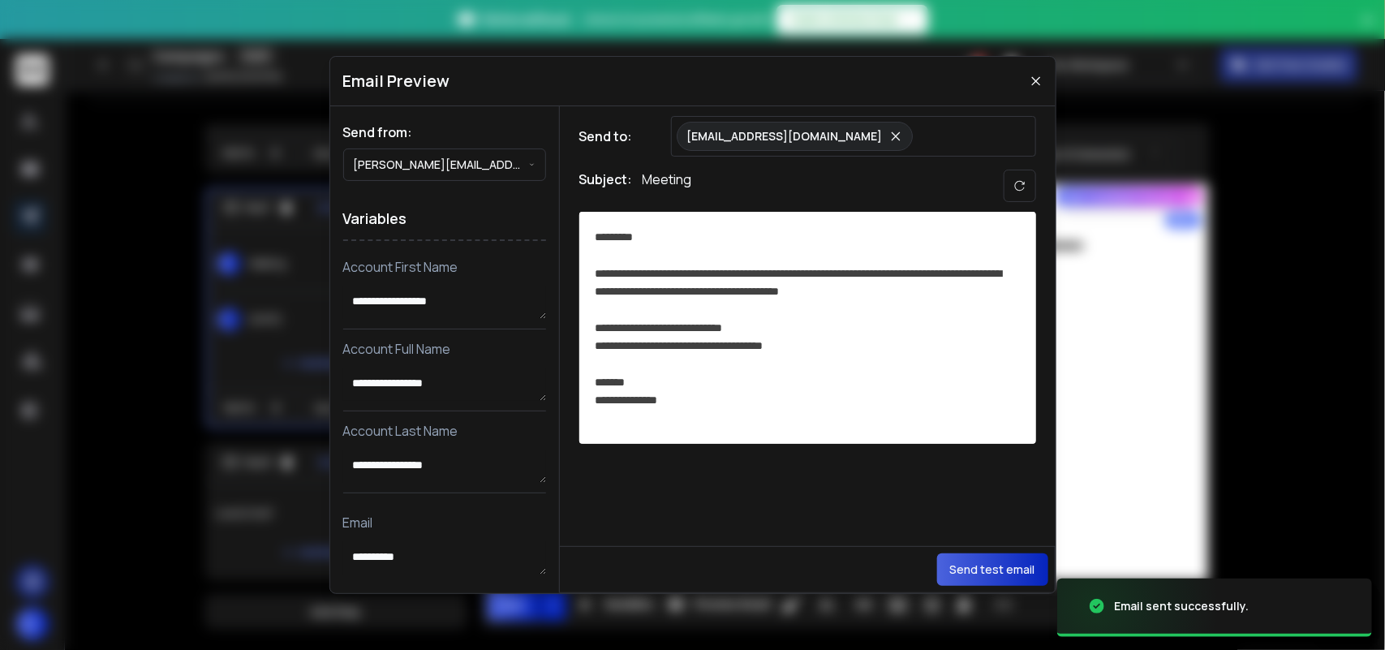
click at [889, 134] on icon at bounding box center [895, 136] width 13 height 13
click at [808, 134] on input at bounding box center [854, 136] width 354 height 29
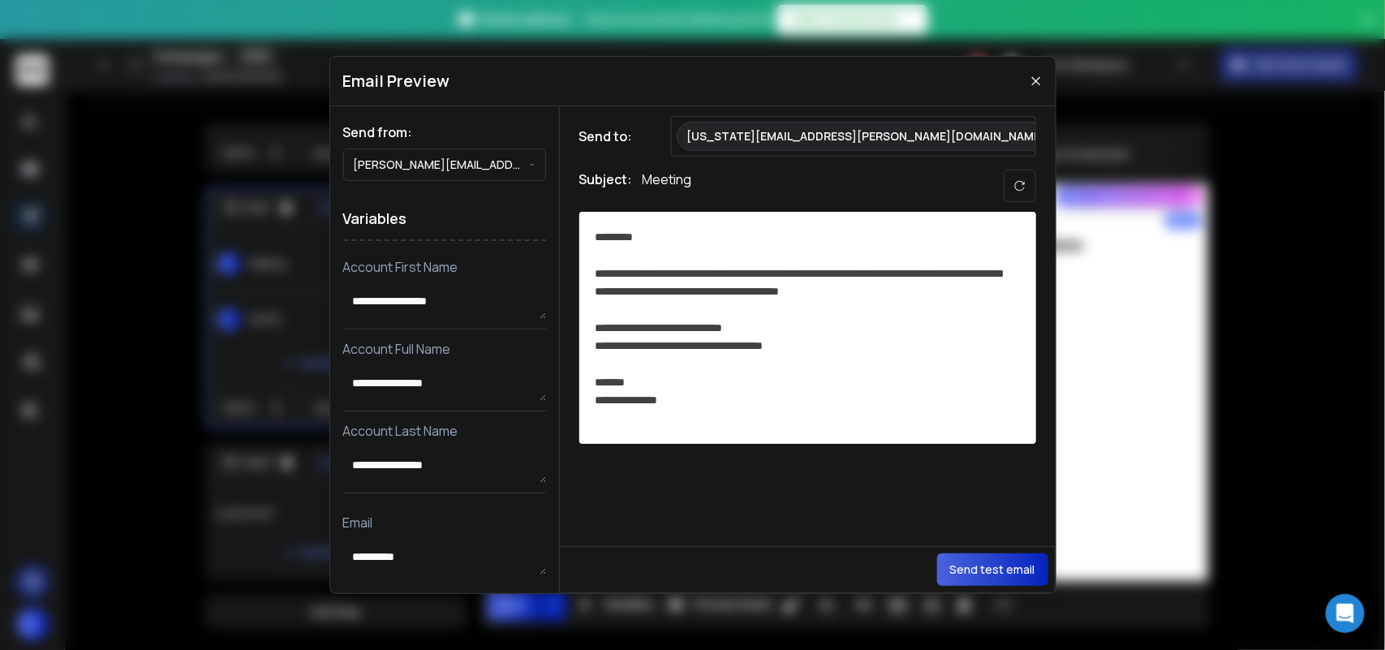
click at [980, 558] on button "Send test email" at bounding box center [992, 569] width 111 height 32
click at [1053, 139] on icon at bounding box center [1059, 136] width 13 height 13
click at [854, 139] on input at bounding box center [854, 136] width 354 height 29
click at [979, 572] on button "Send test email" at bounding box center [992, 569] width 111 height 32
click at [842, 128] on div "joanna.tomala@faktoria.pl" at bounding box center [889, 136] width 424 height 29
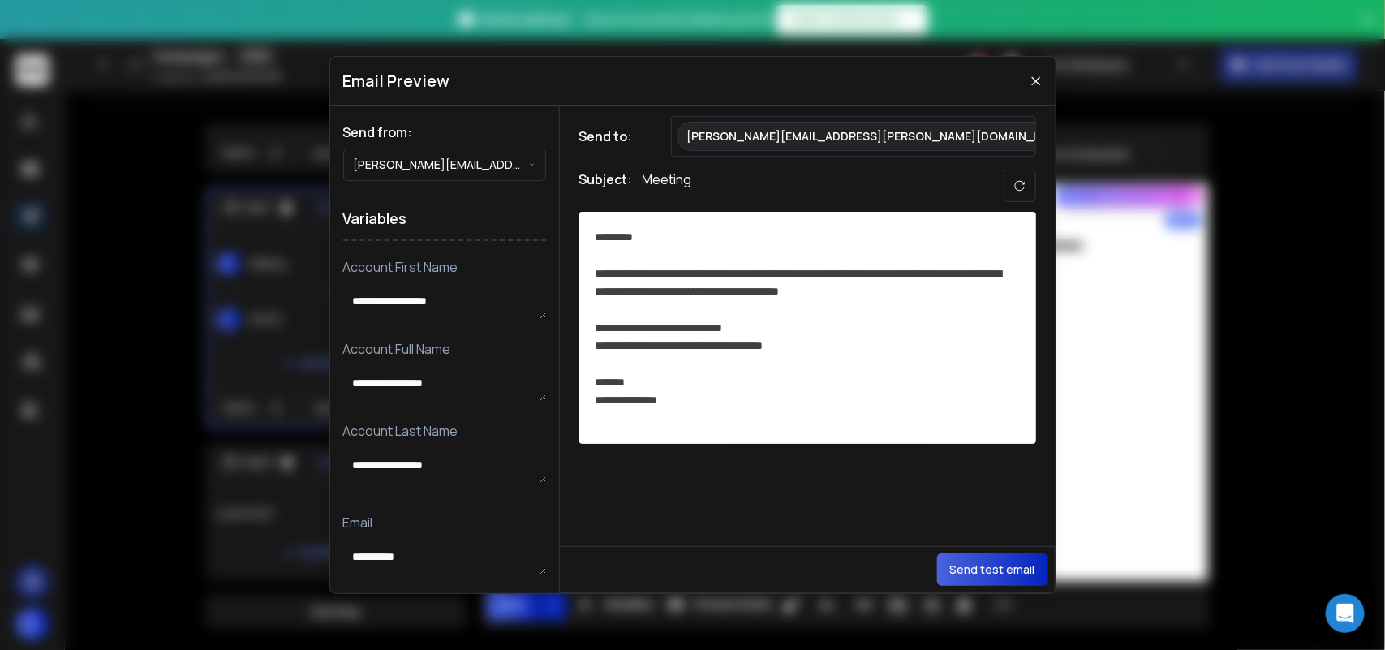
click at [1078, 130] on icon at bounding box center [1084, 136] width 13 height 13
click at [841, 130] on input at bounding box center [854, 136] width 354 height 29
click at [971, 562] on button "Send test email" at bounding box center [992, 569] width 111 height 32
